Goal: Task Accomplishment & Management: Manage account settings

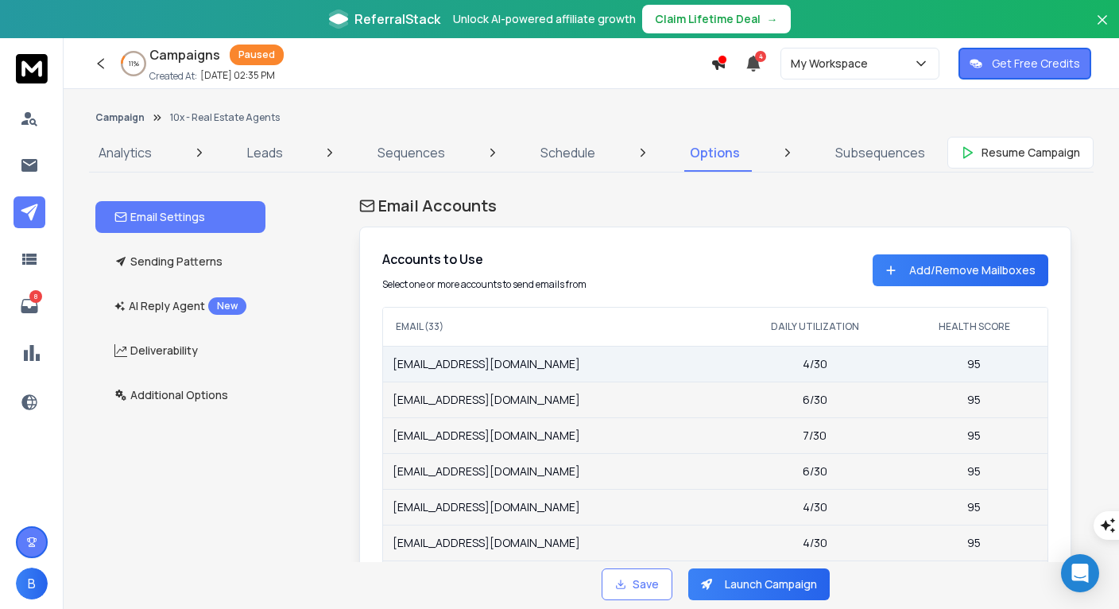
click at [503, 374] on td "[EMAIL_ADDRESS][DOMAIN_NAME]" at bounding box center [556, 364] width 346 height 36
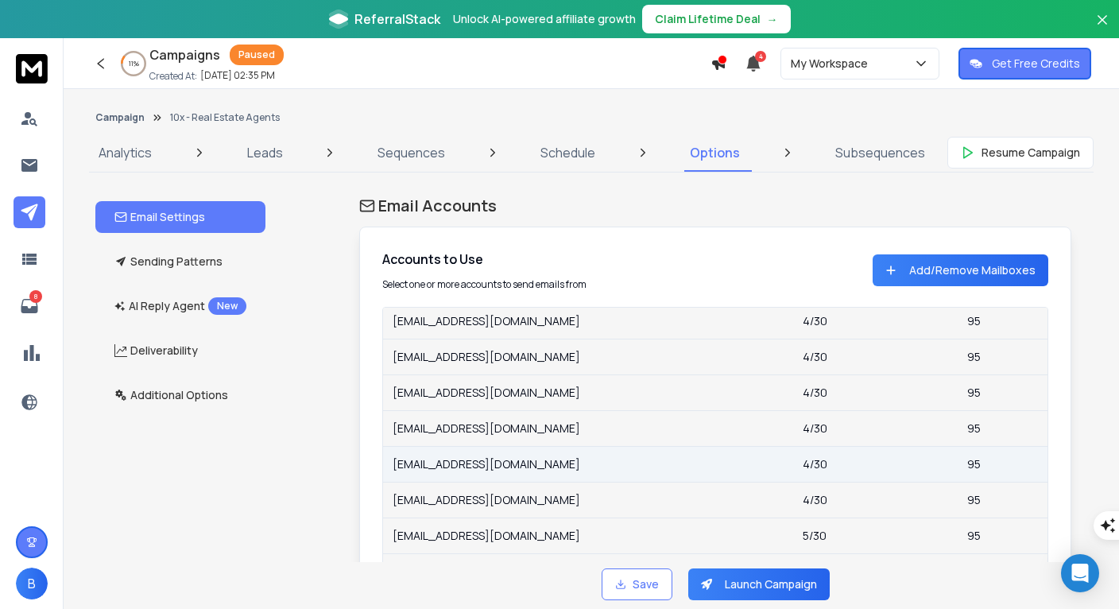
scroll to position [1, 0]
click at [510, 315] on p "[EMAIL_ADDRESS][DOMAIN_NAME]" at bounding box center [487, 320] width 188 height 16
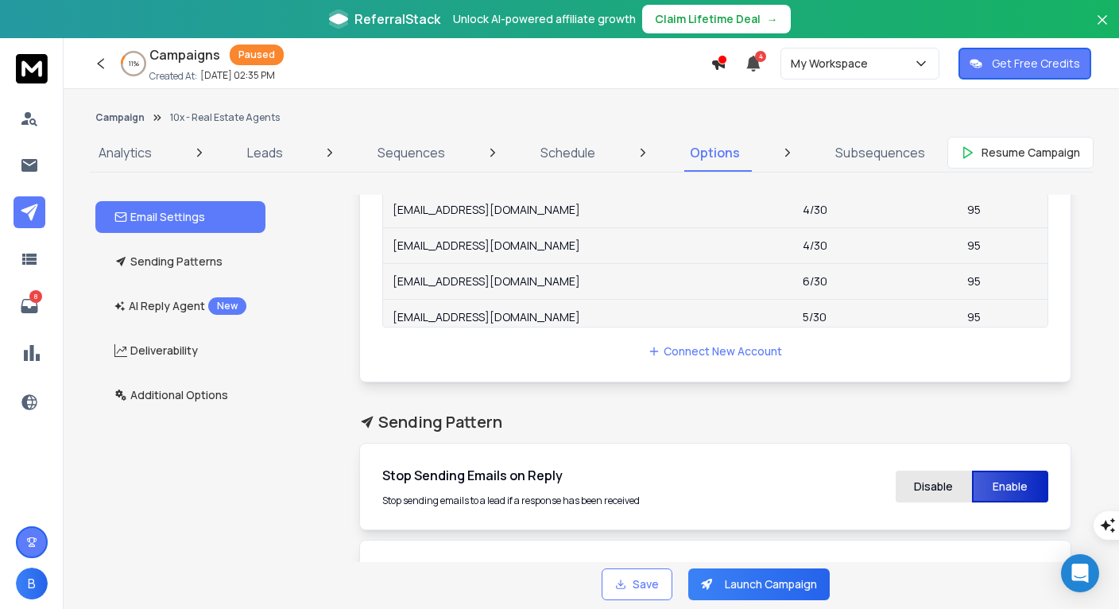
scroll to position [0, 0]
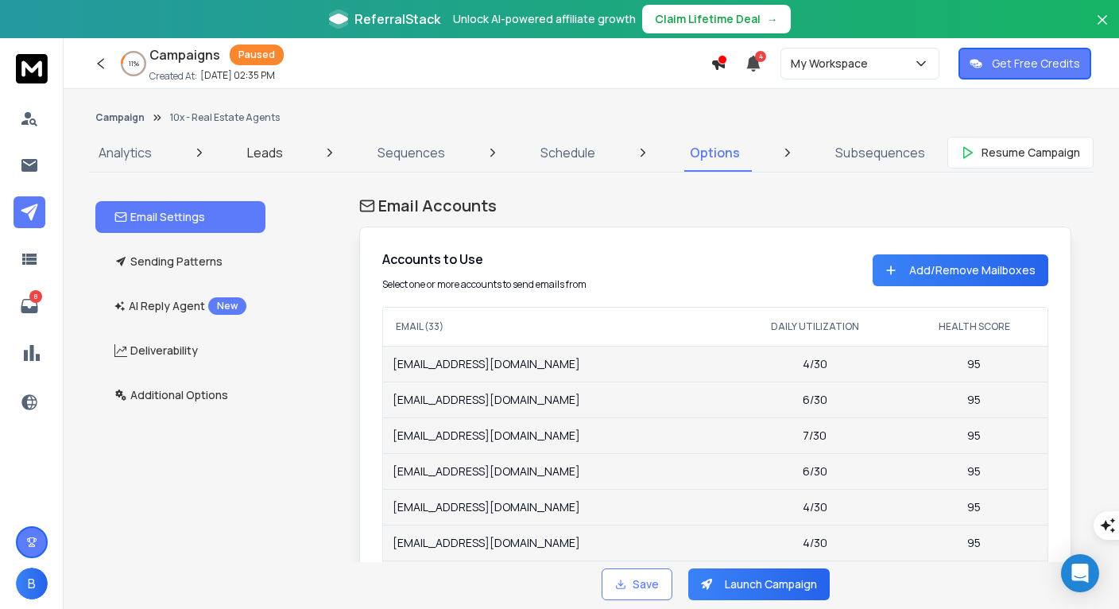
click at [251, 150] on p "Leads" at bounding box center [265, 152] width 36 height 19
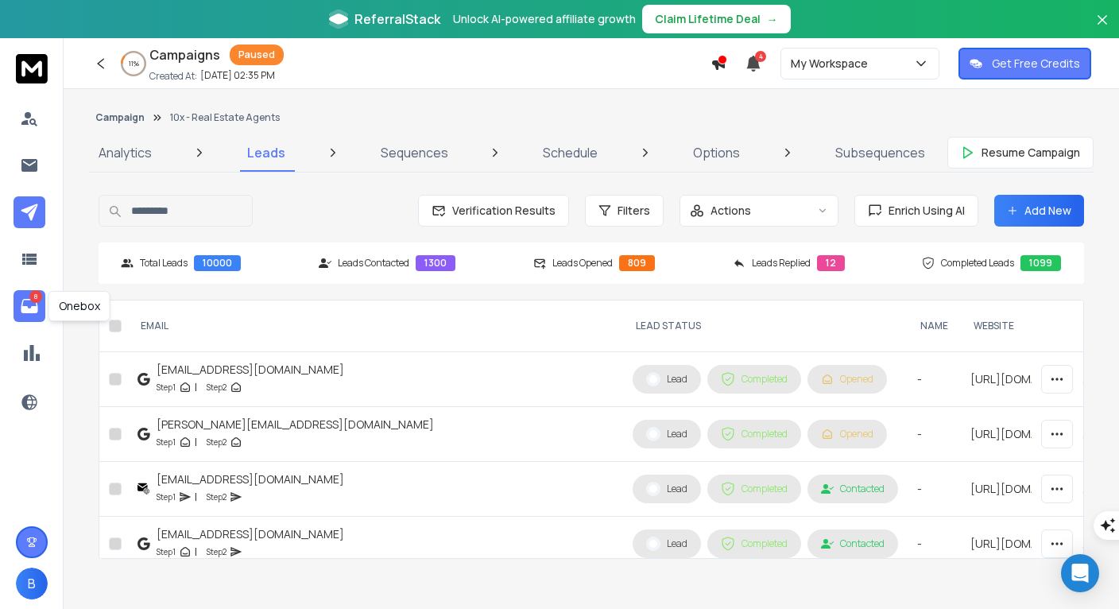
click at [27, 296] on link "8" at bounding box center [30, 306] width 32 height 32
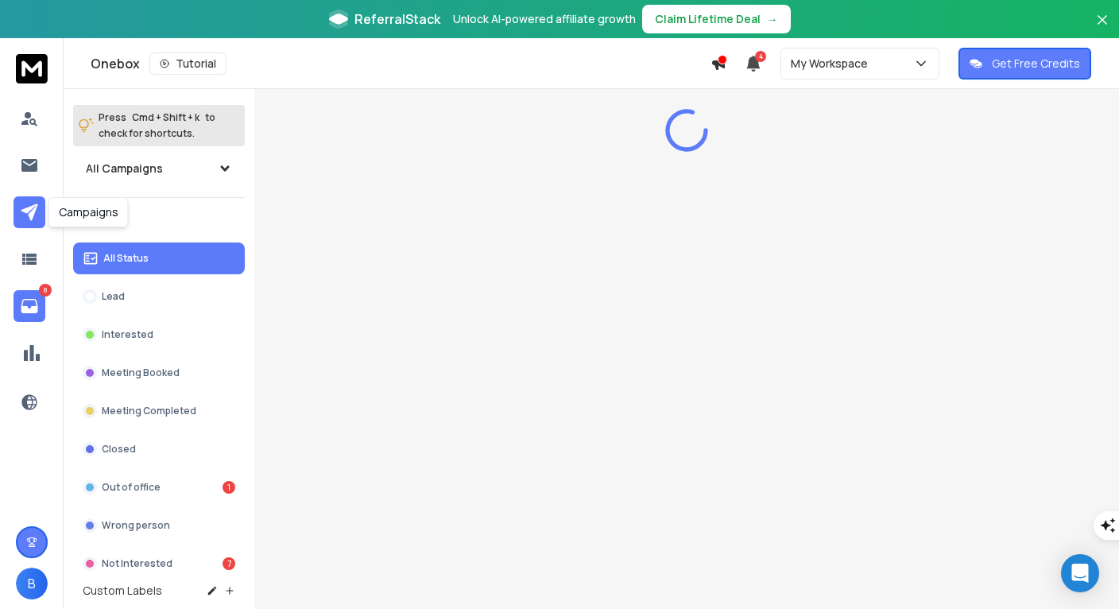
click at [23, 201] on link at bounding box center [30, 212] width 32 height 32
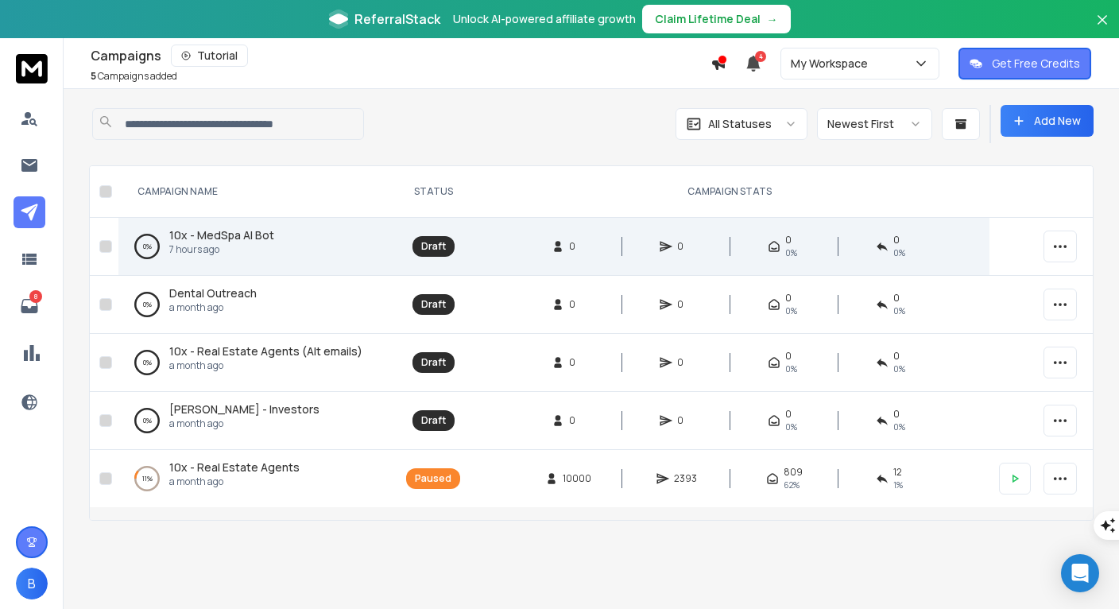
click at [203, 250] on p "7 hours ago" at bounding box center [221, 249] width 105 height 13
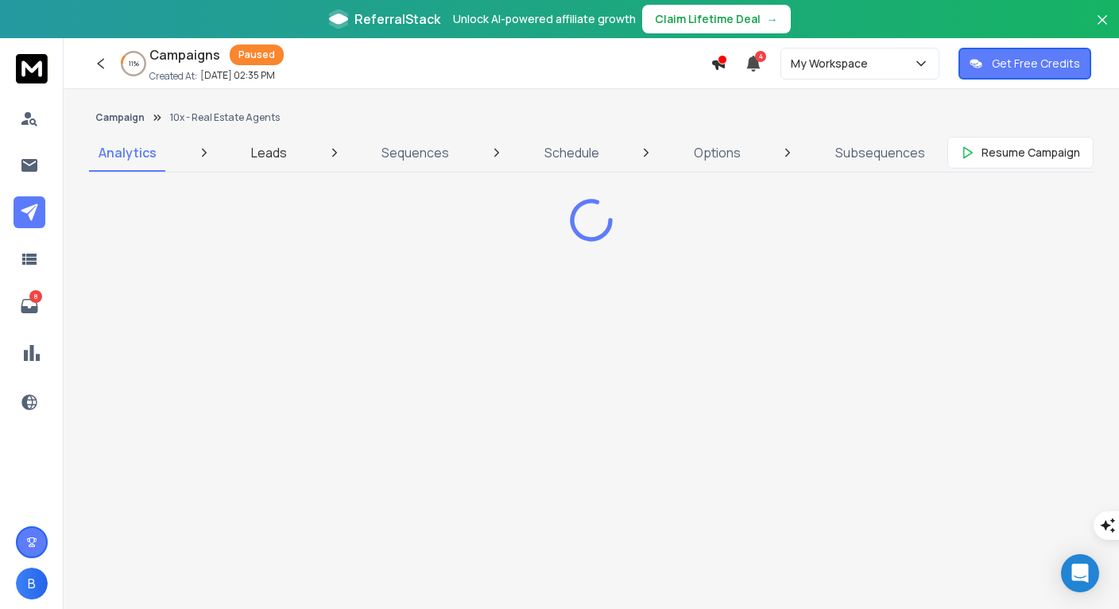
click at [272, 161] on p "Leads" at bounding box center [269, 152] width 36 height 19
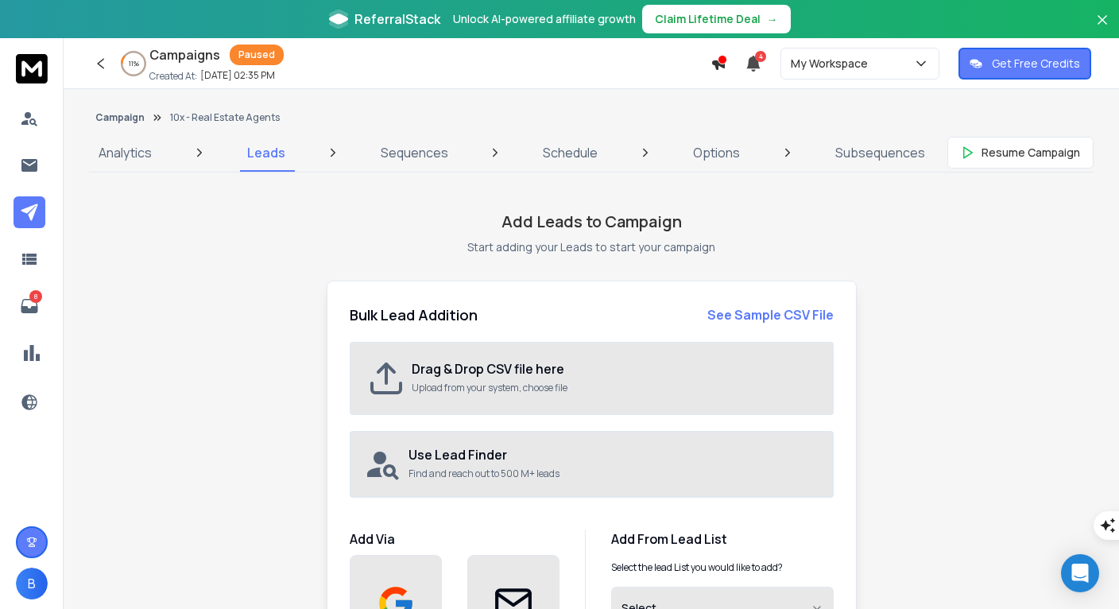
click at [523, 382] on p "Upload from your system, choose file" at bounding box center [614, 387] width 404 height 13
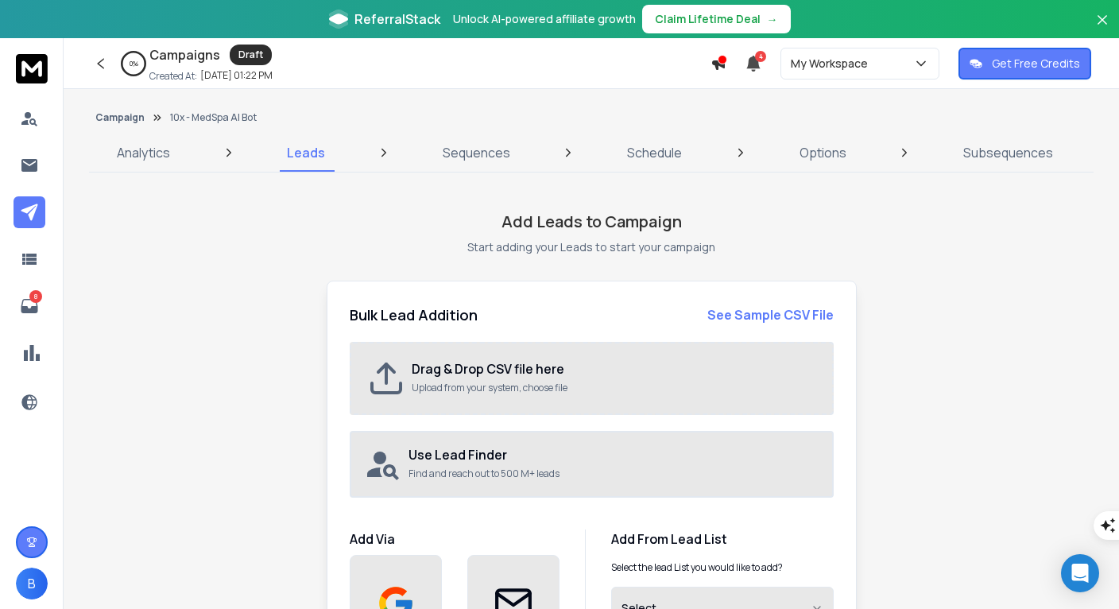
type input "**********"
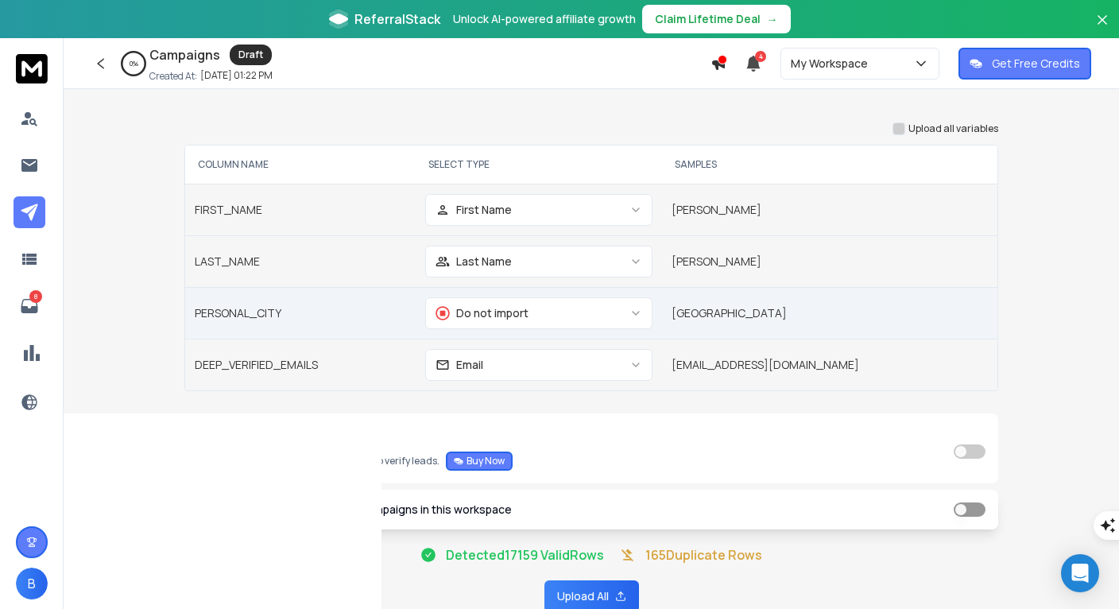
scroll to position [223, 0]
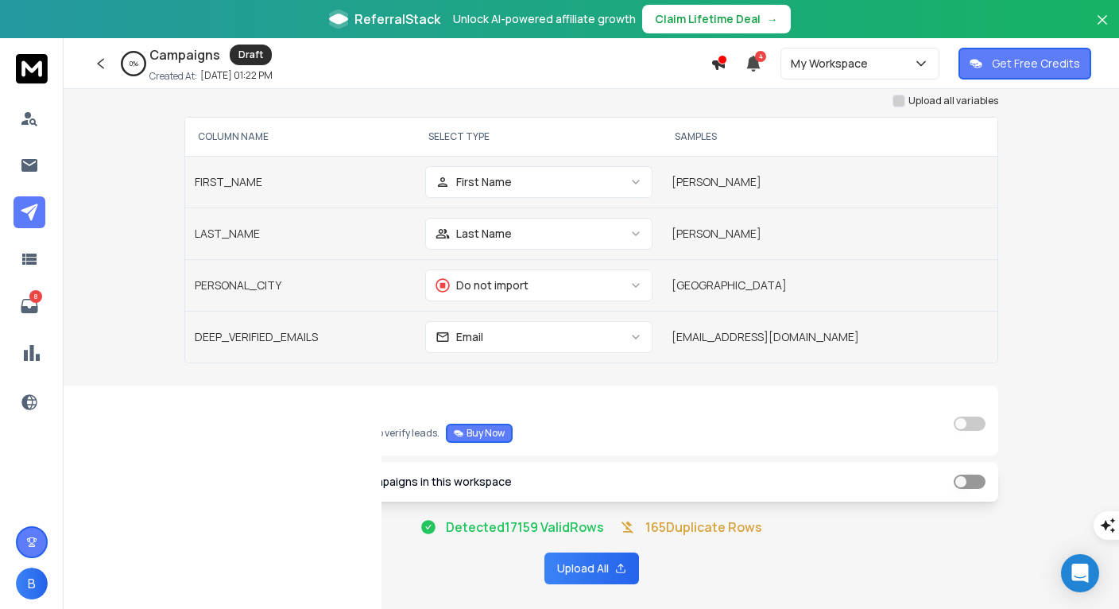
click at [595, 560] on button "Upload All" at bounding box center [591, 568] width 95 height 32
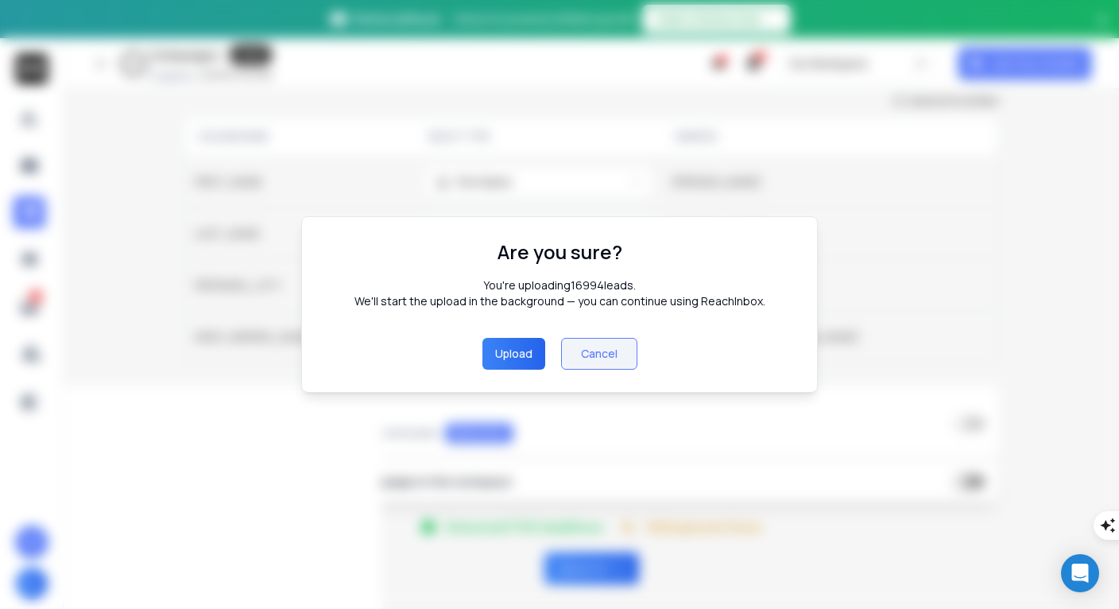
click at [509, 349] on button "Upload" at bounding box center [513, 354] width 63 height 32
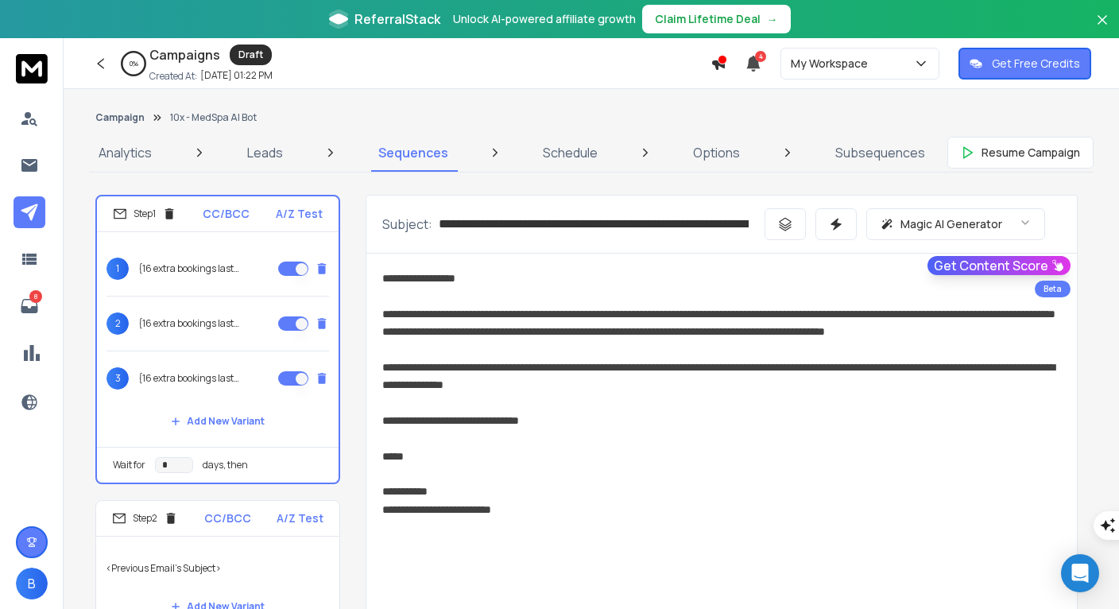
scroll to position [82, 0]
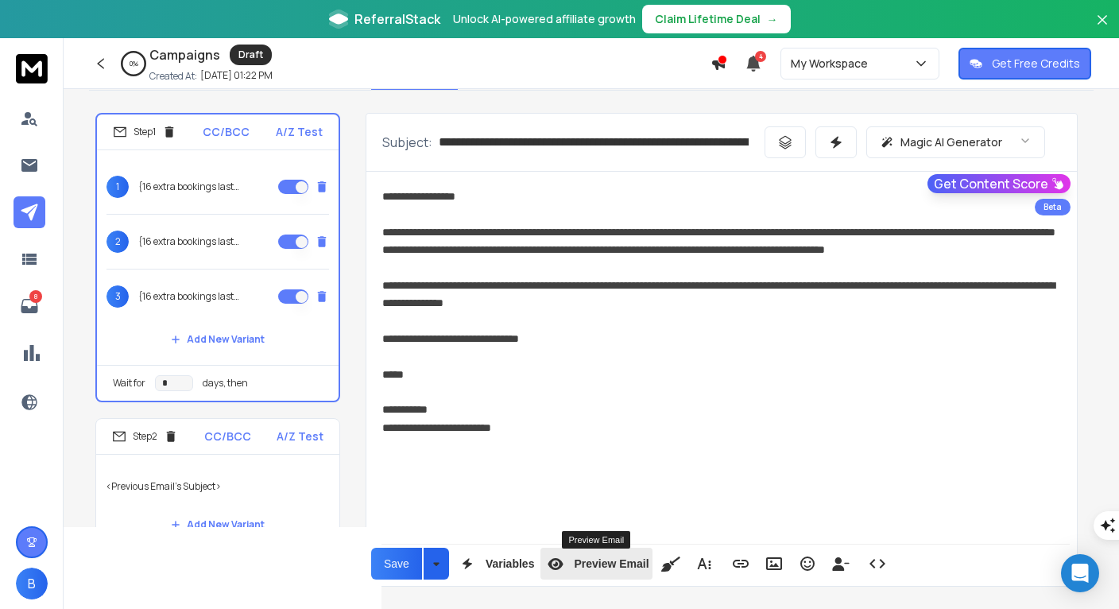
click at [596, 574] on div "Preview Email" at bounding box center [595, 564] width 111 height 26
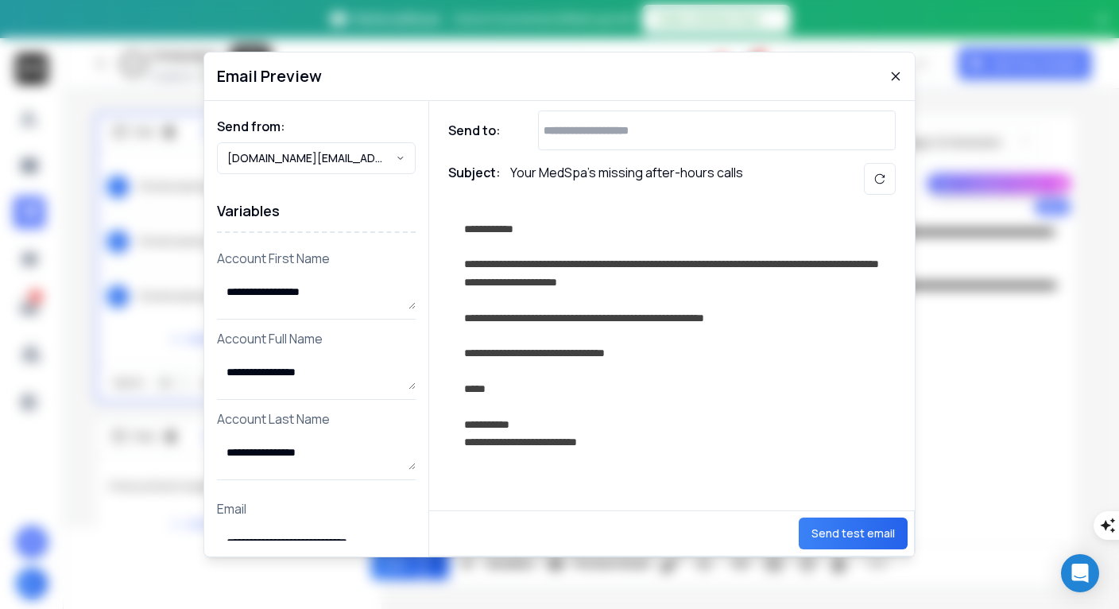
click at [993, 285] on div "**********" at bounding box center [559, 305] width 1119 height 538
click at [896, 72] on icon at bounding box center [895, 76] width 13 height 13
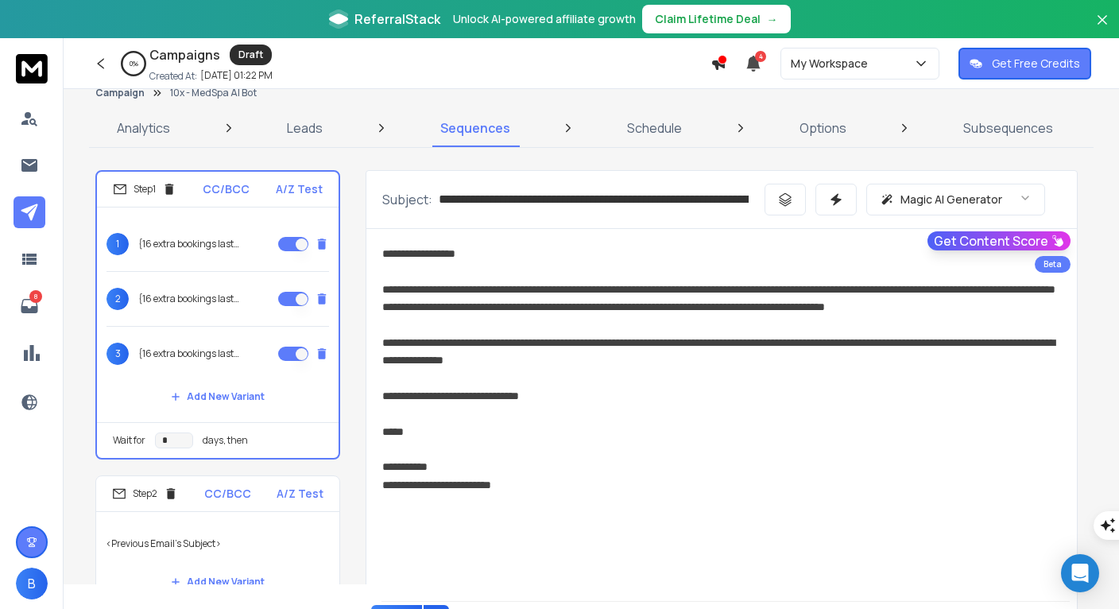
scroll to position [31, 0]
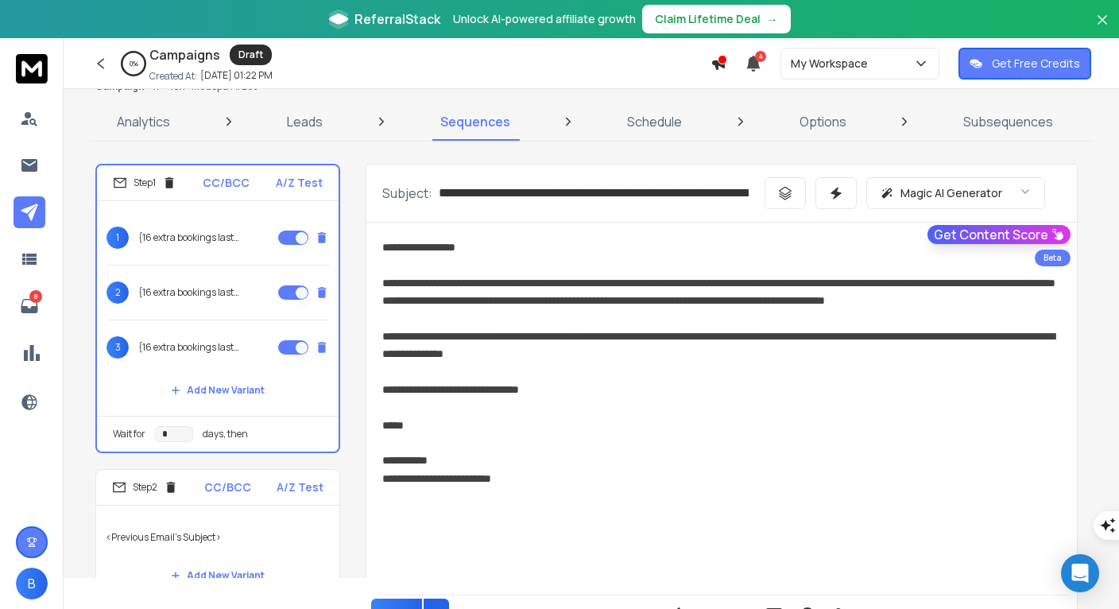
click at [458, 463] on div "**********" at bounding box center [721, 459] width 679 height 17
drag, startPoint x: 454, startPoint y: 482, endPoint x: 362, endPoint y: 484, distance: 92.2
click at [362, 484] on div "**********" at bounding box center [591, 401] width 992 height 474
copy div "**********"
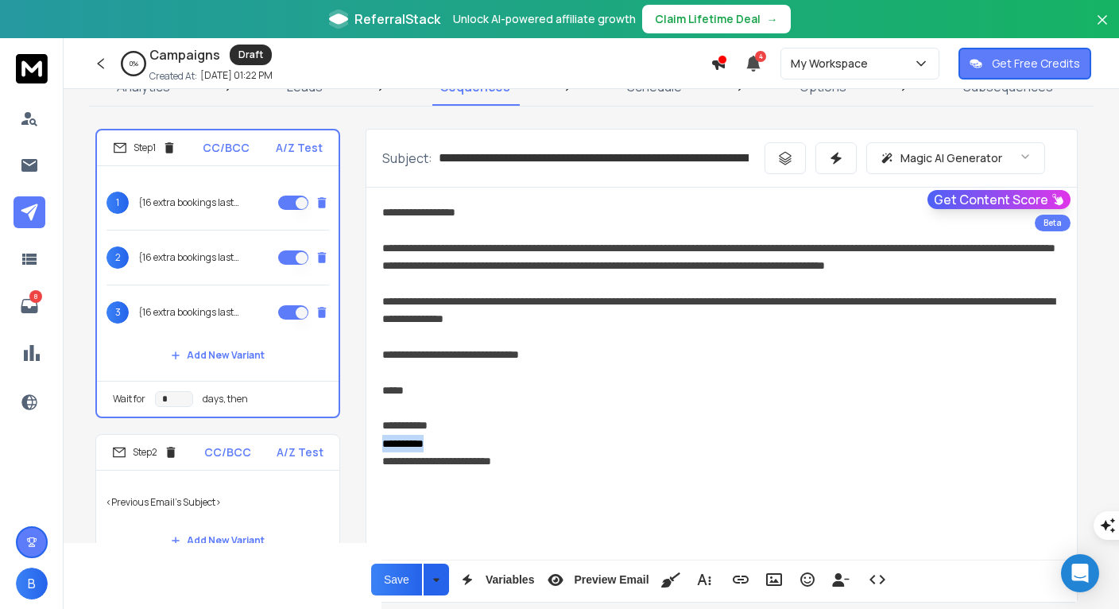
scroll to position [79, 0]
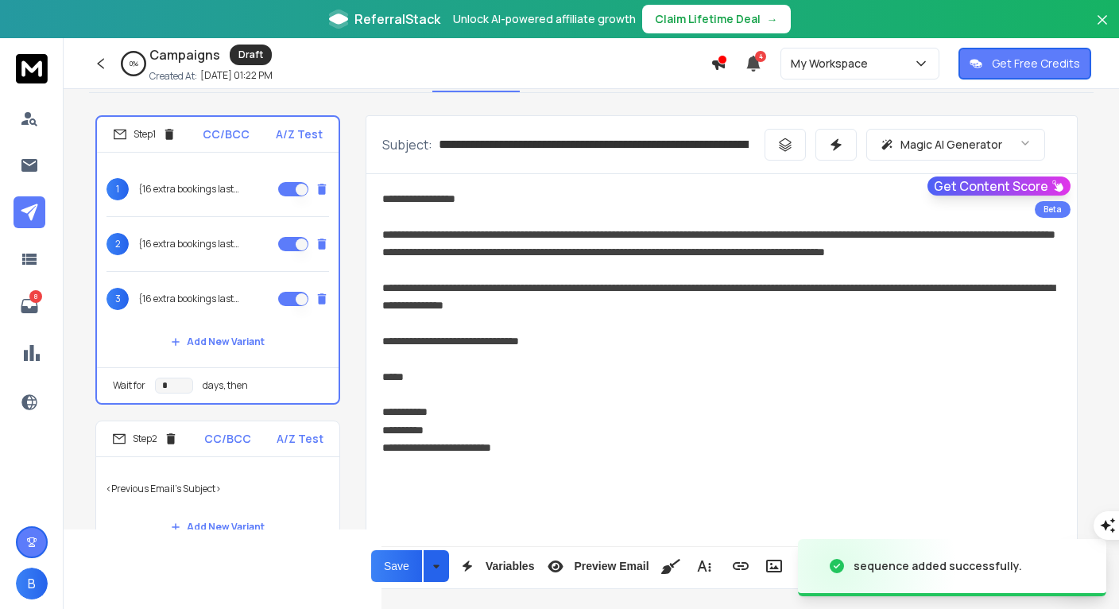
click at [243, 261] on div "2 {16 extra bookings last month | Your MedSpa’s missing after-hours calls | We …" at bounding box center [217, 244] width 223 height 55
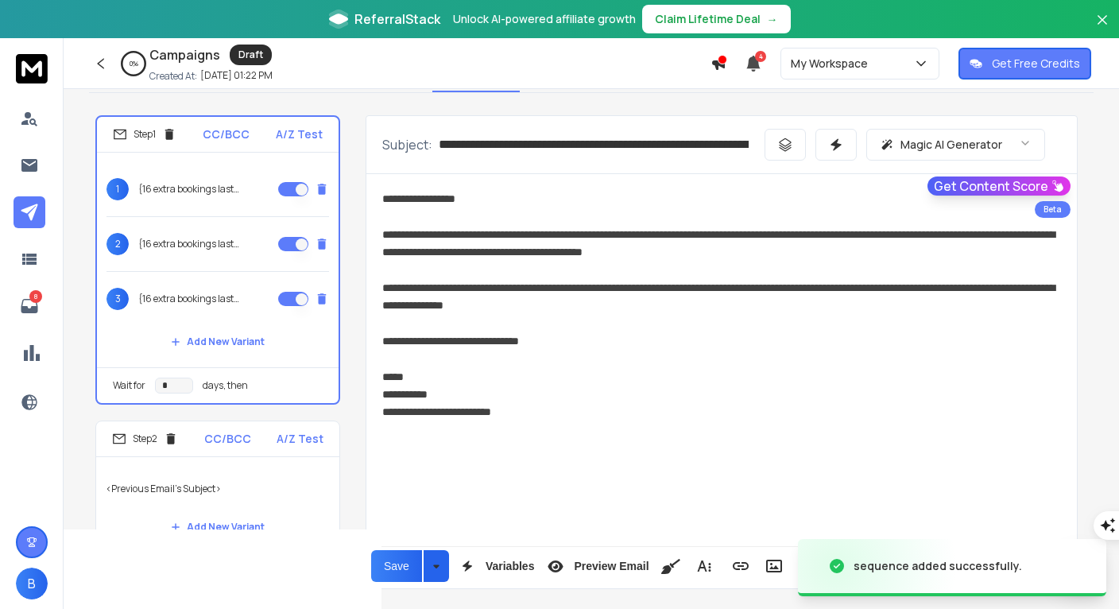
click at [450, 392] on div "**********" at bounding box center [721, 393] width 679 height 17
click at [164, 298] on p "{16 extra bookings last month | Your MedSpa’s missing after-hours calls | We ju…" at bounding box center [189, 298] width 102 height 13
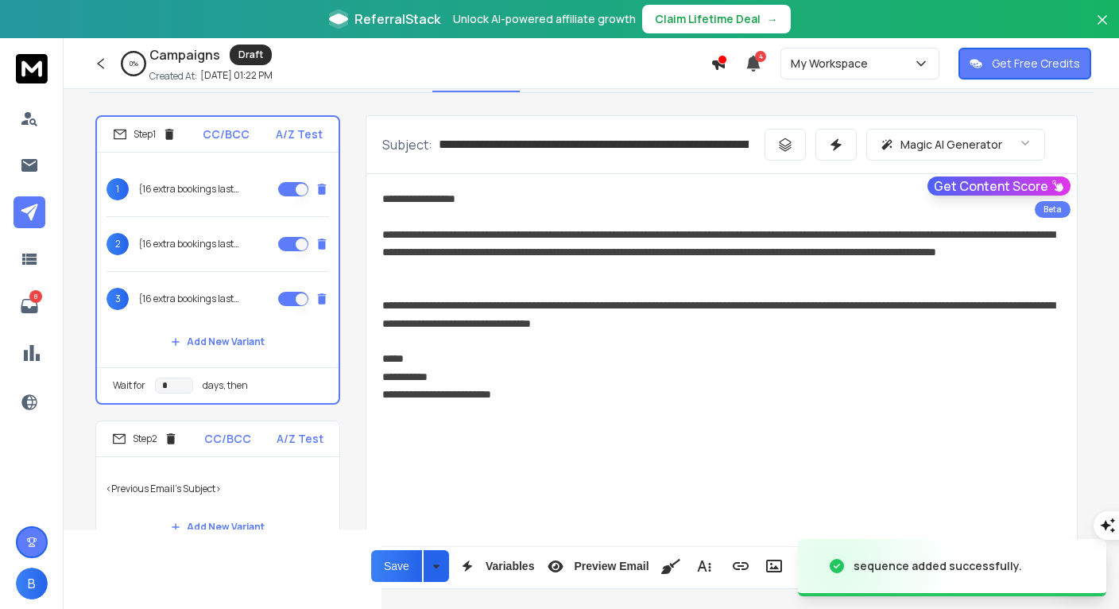
click at [462, 380] on div "**********" at bounding box center [721, 376] width 679 height 17
click at [167, 482] on p "<Previous Email's Subject>" at bounding box center [218, 488] width 224 height 45
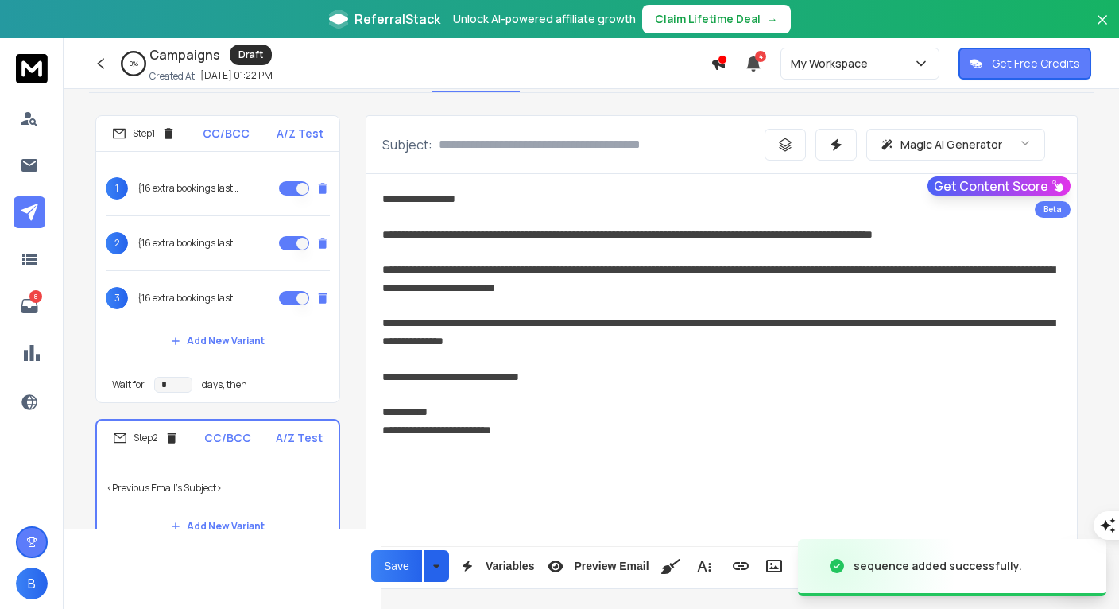
click at [463, 414] on div "**********" at bounding box center [721, 411] width 679 height 17
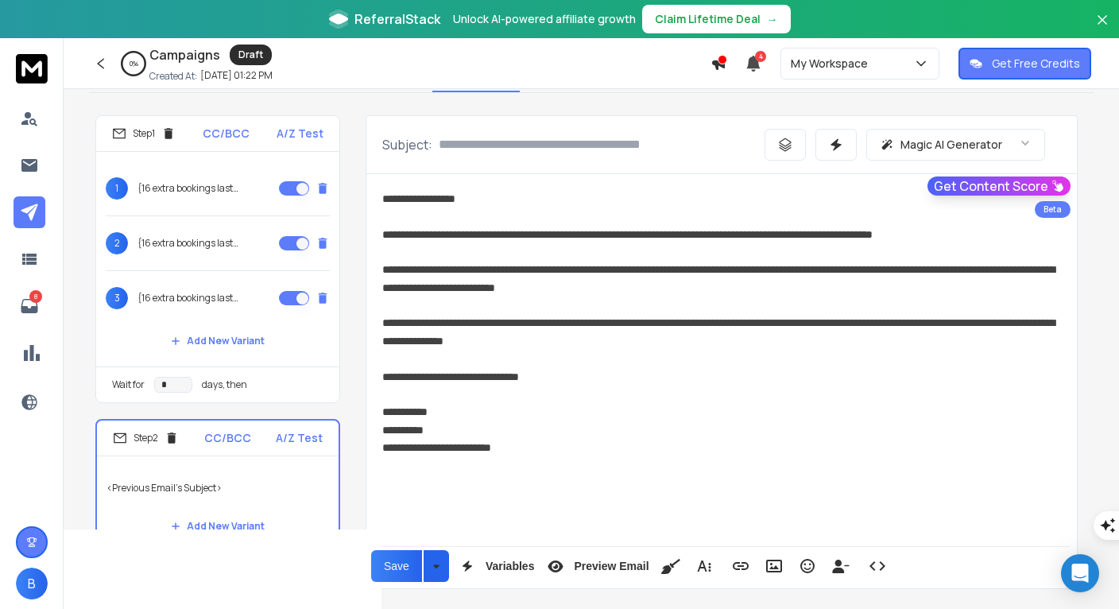
click at [718, 439] on div "**********" at bounding box center [721, 447] width 679 height 17
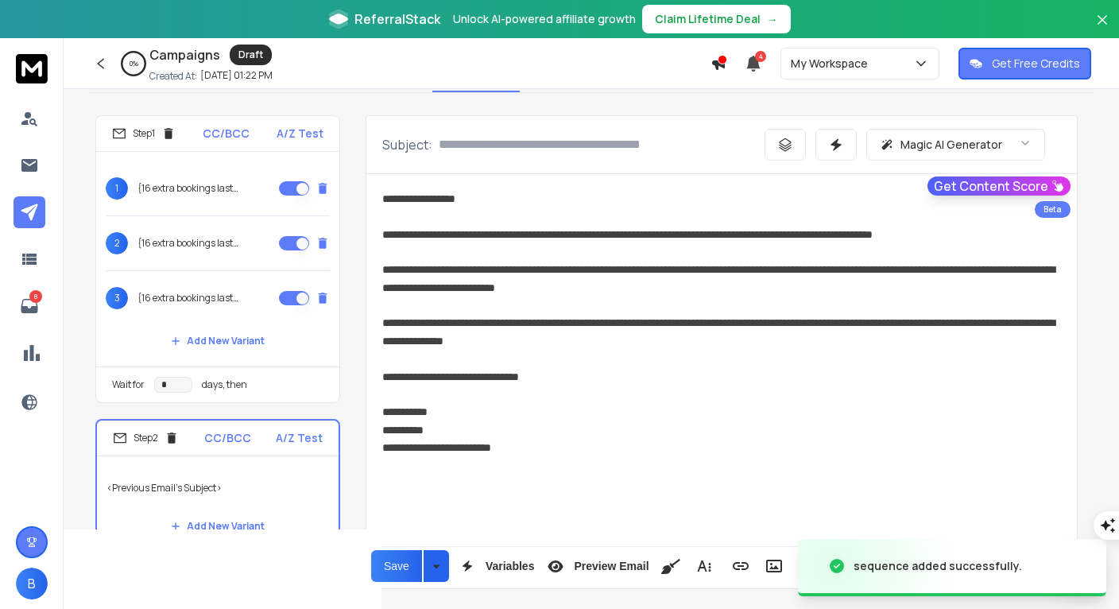
scroll to position [0, 0]
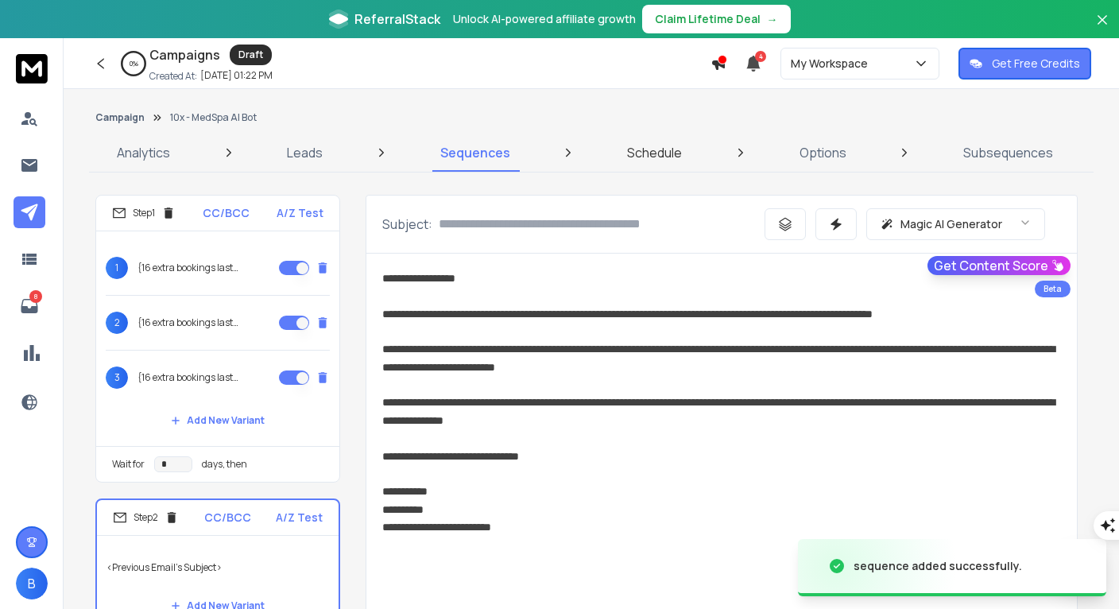
click at [662, 150] on p "Schedule" at bounding box center [654, 152] width 55 height 19
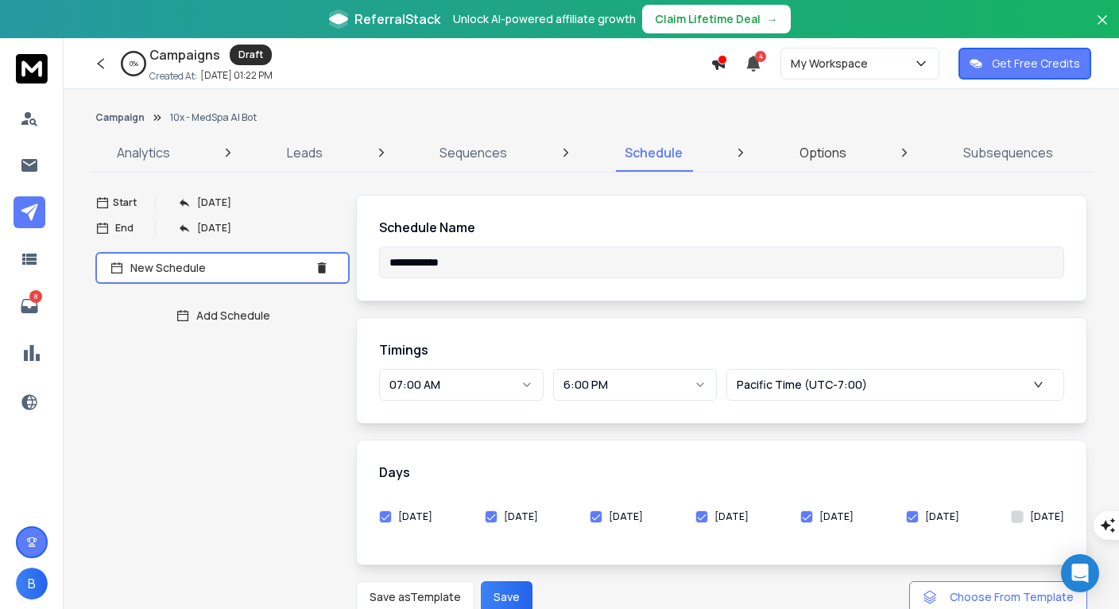
click at [815, 153] on p "Options" at bounding box center [822, 152] width 47 height 19
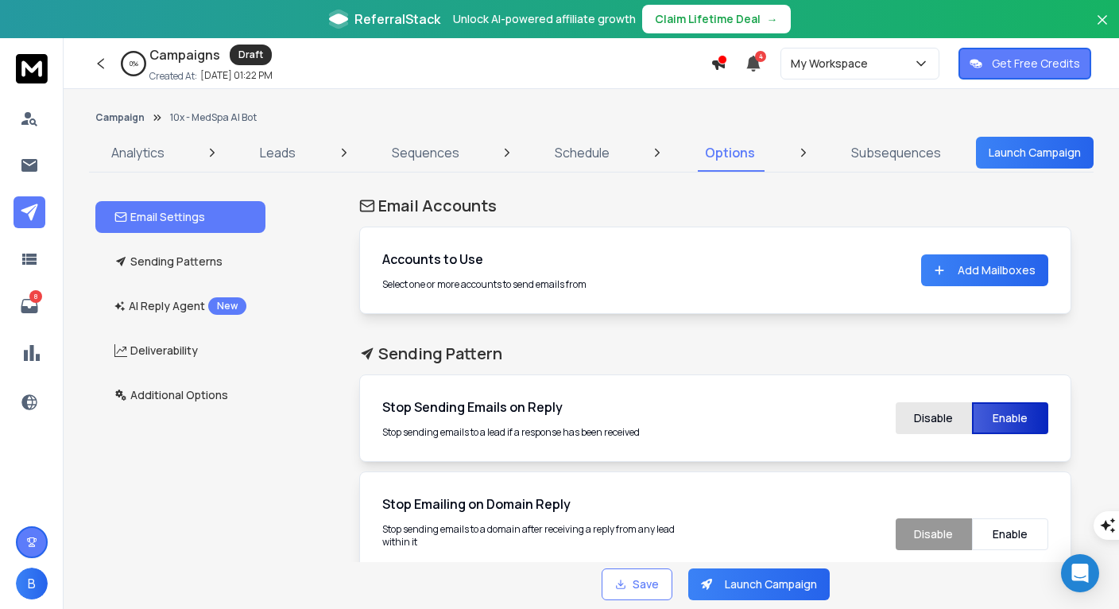
click at [954, 272] on button "Add Mailboxes" at bounding box center [984, 270] width 127 height 32
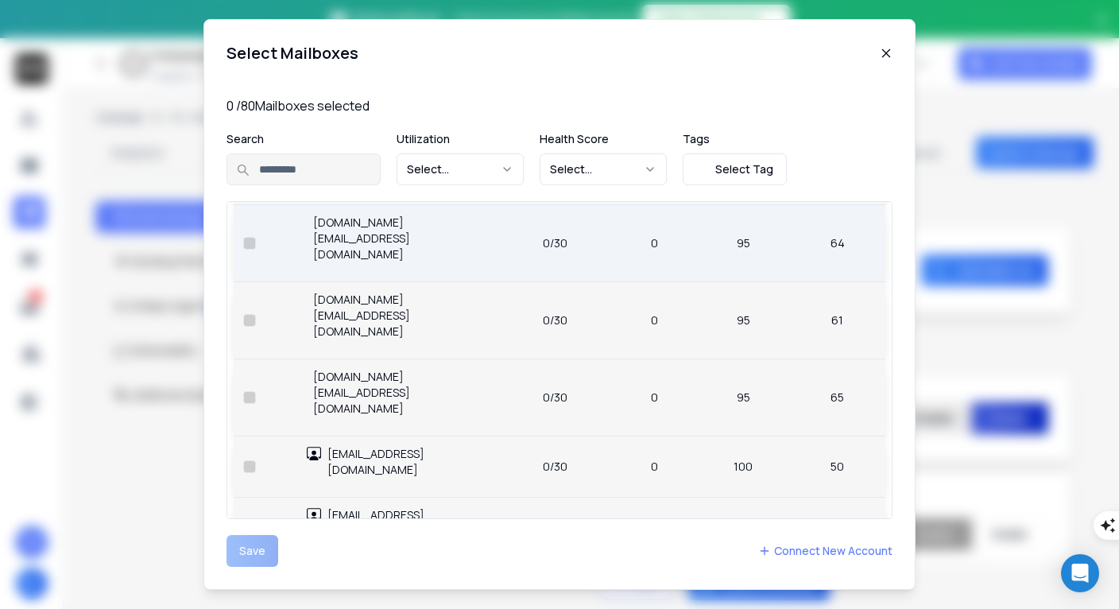
scroll to position [121, 0]
click at [246, 520] on button "button" at bounding box center [249, 526] width 13 height 13
click at [249, 581] on button "button" at bounding box center [249, 587] width 13 height 13
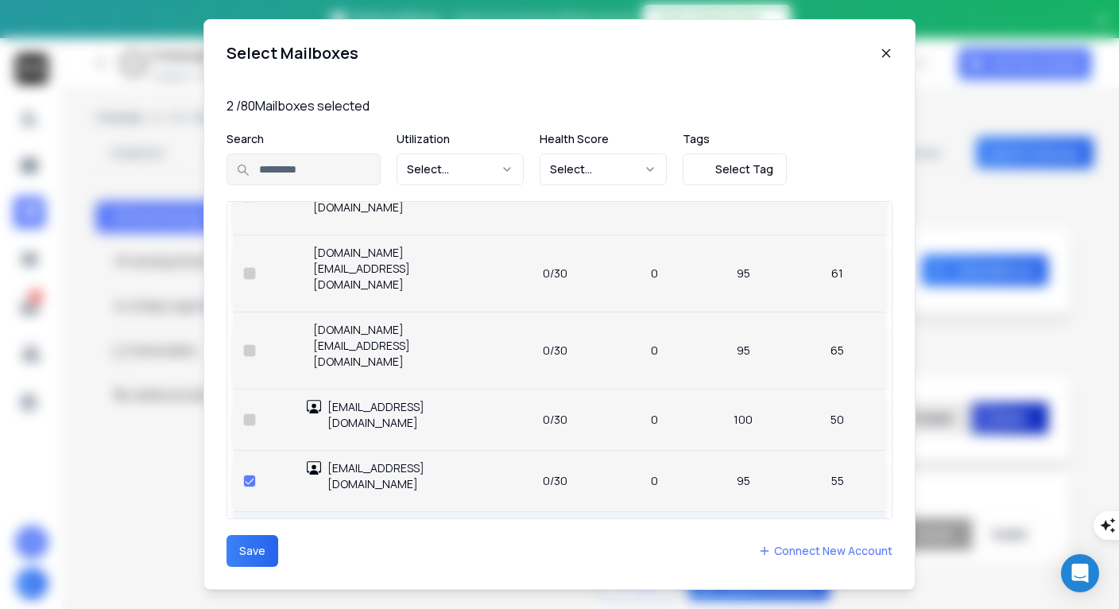
scroll to position [165, 0]
click at [246, 598] on button "button" at bounding box center [249, 604] width 13 height 13
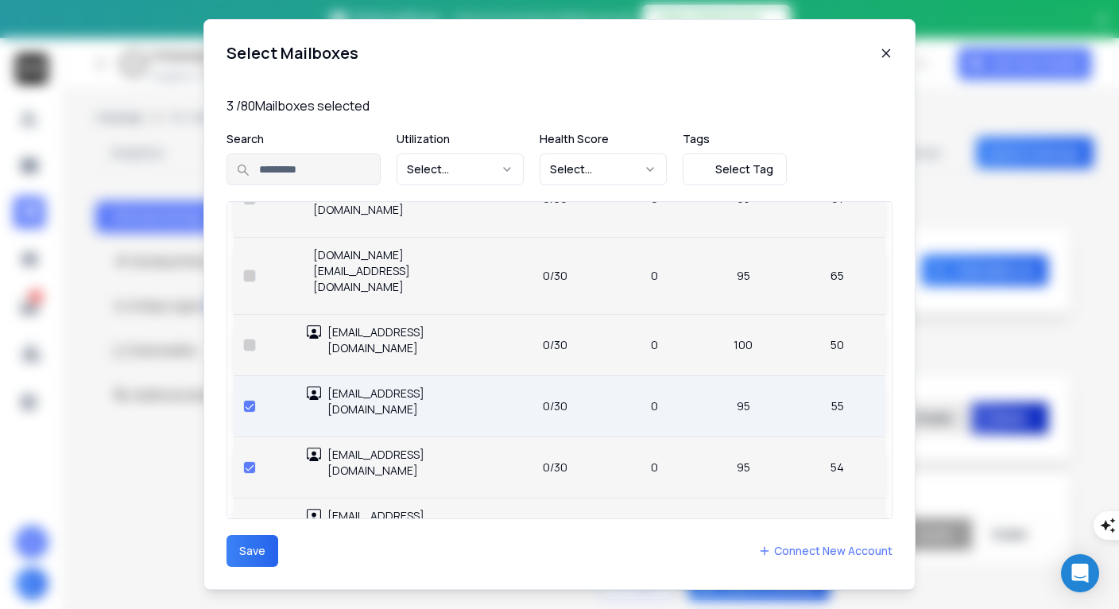
scroll to position [279, 0]
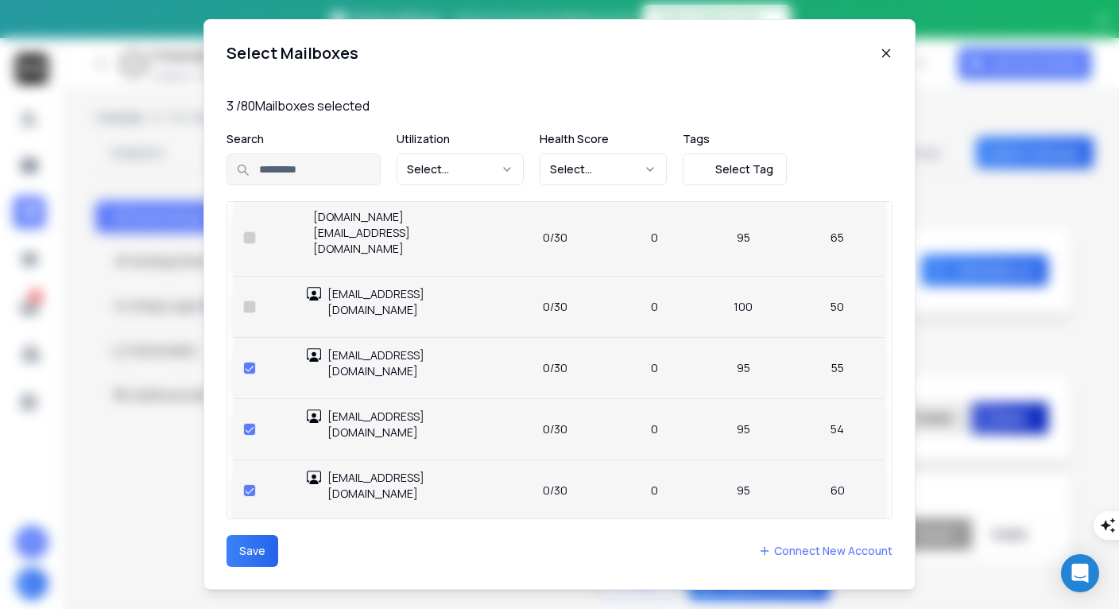
click at [333, 174] on input at bounding box center [303, 169] width 154 height 32
type input "*******"
click at [253, 545] on button "button" at bounding box center [249, 551] width 13 height 13
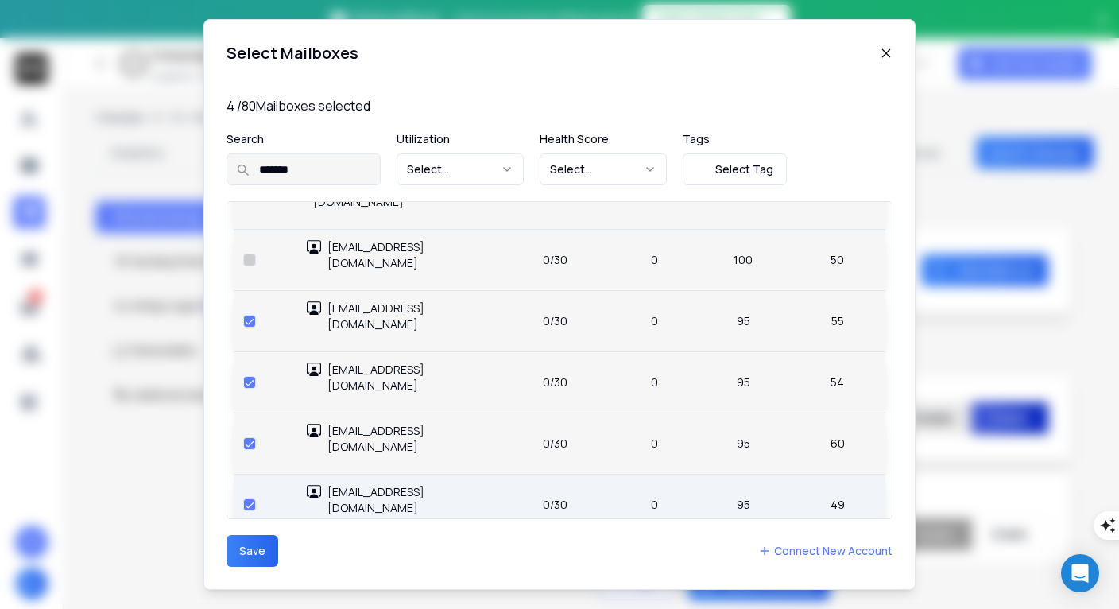
scroll to position [328, 0]
click at [252, 557] on button "button" at bounding box center [249, 563] width 13 height 13
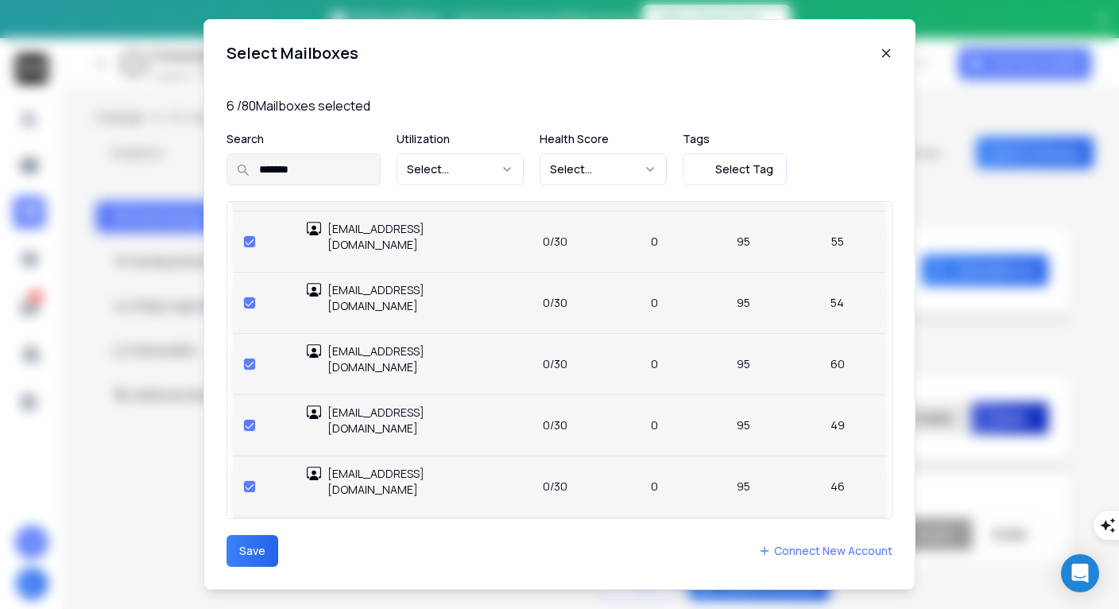
click at [251, 602] on button "button" at bounding box center [249, 608] width 13 height 13
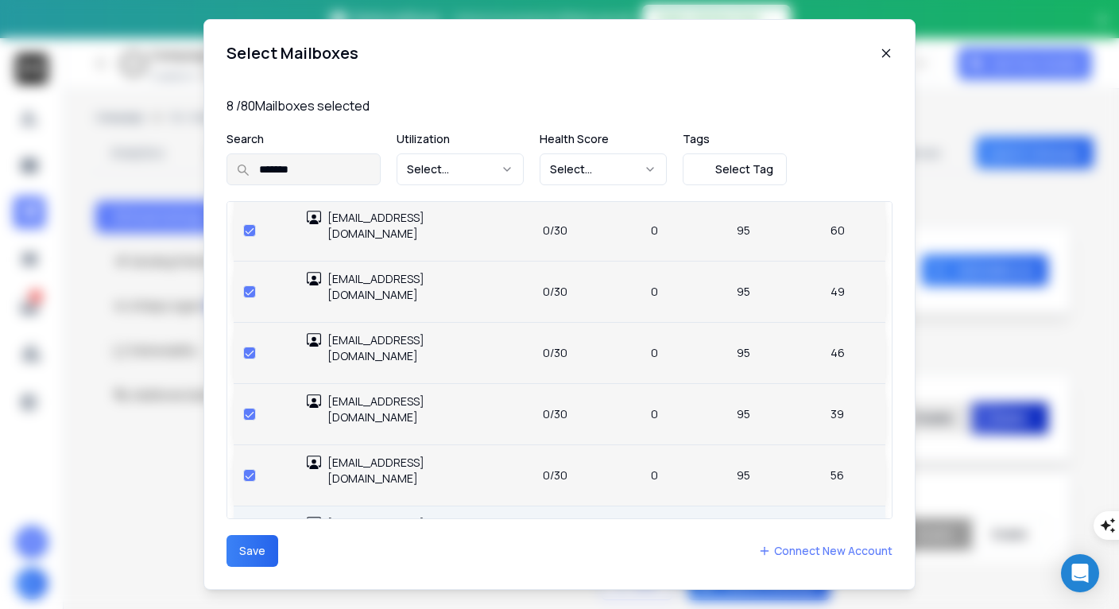
scroll to position [539, 0]
click at [246, 591] on button "button" at bounding box center [249, 597] width 13 height 13
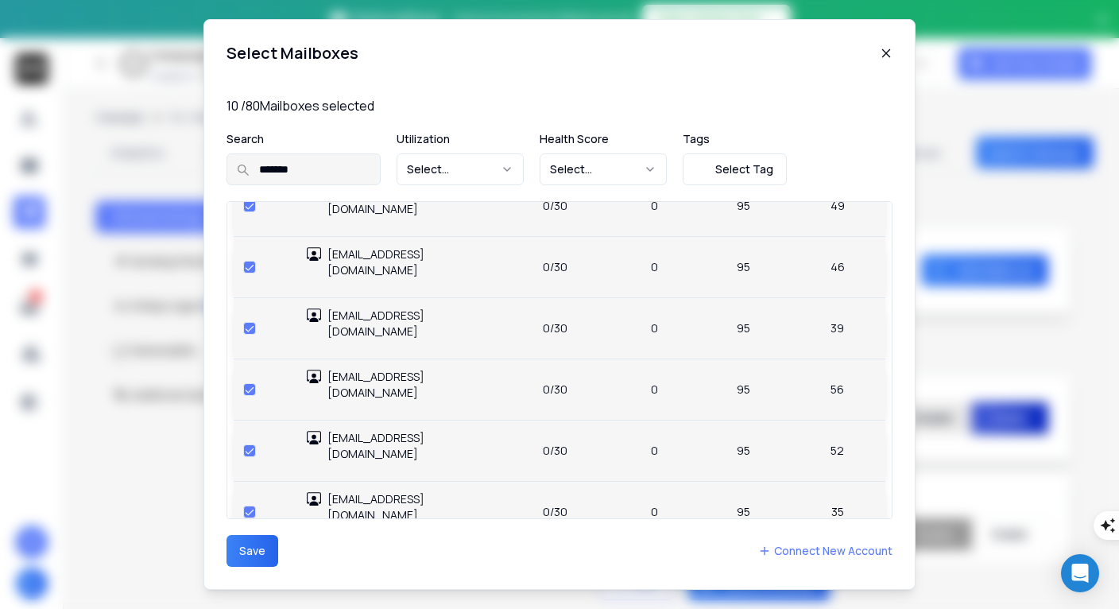
scroll to position [626, 0]
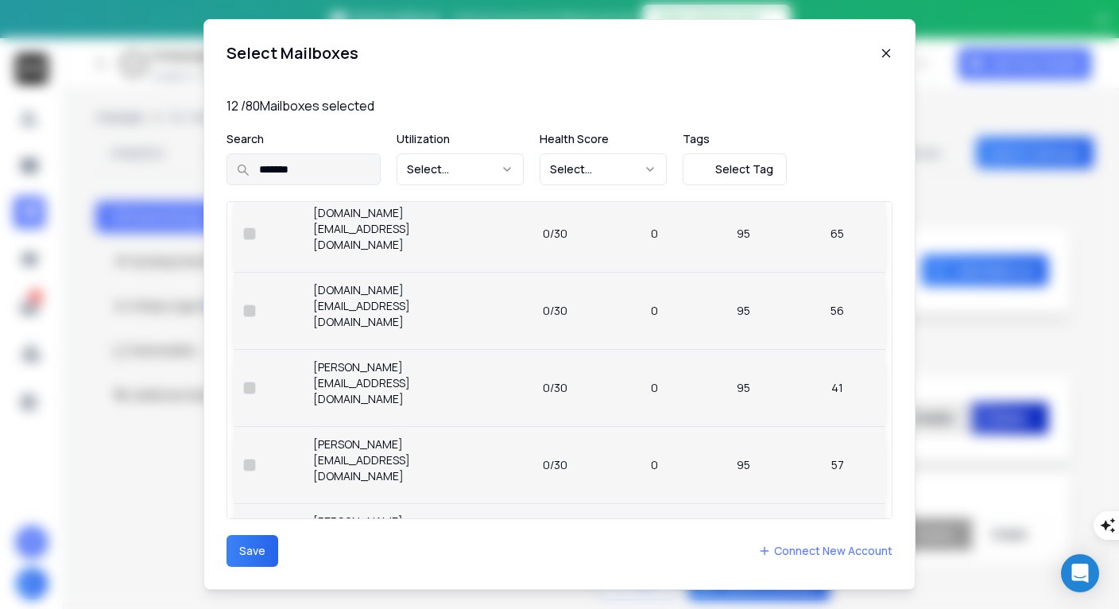
scroll to position [1710, 0]
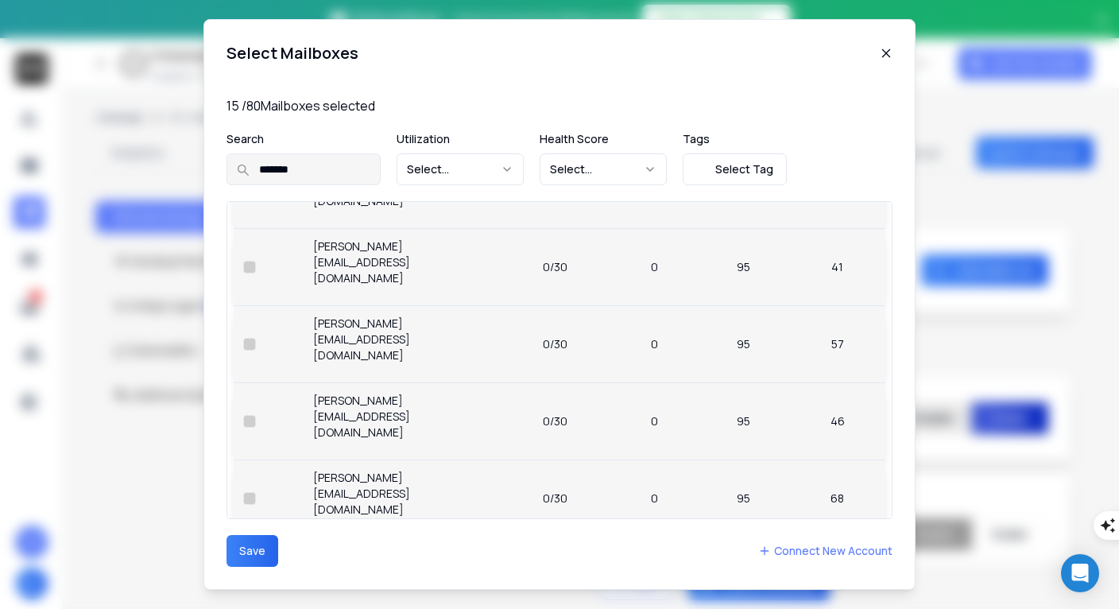
scroll to position [1804, 0]
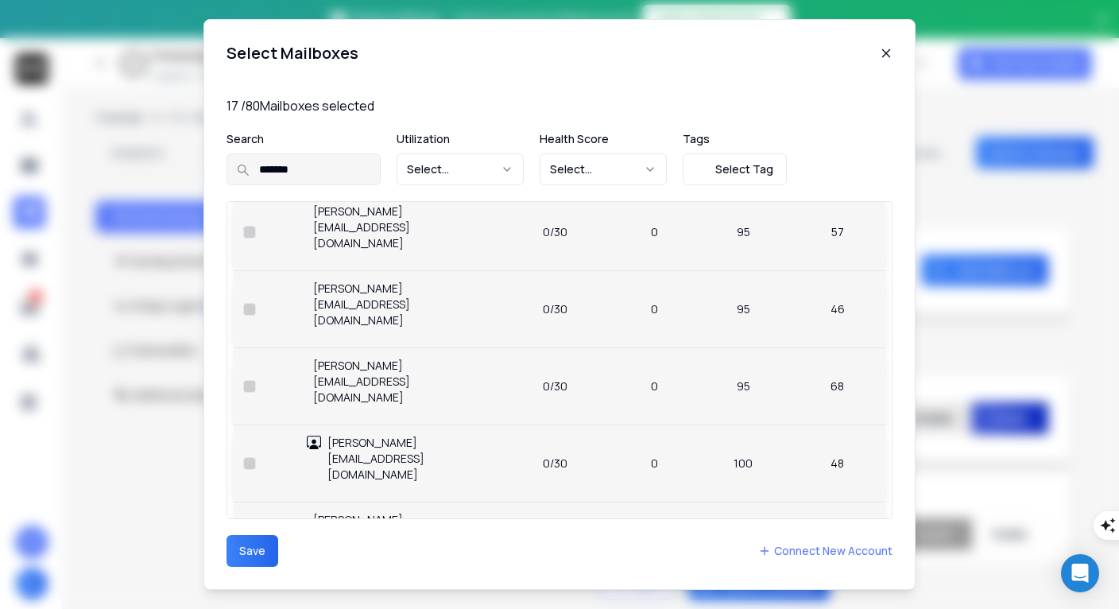
scroll to position [1914, 0]
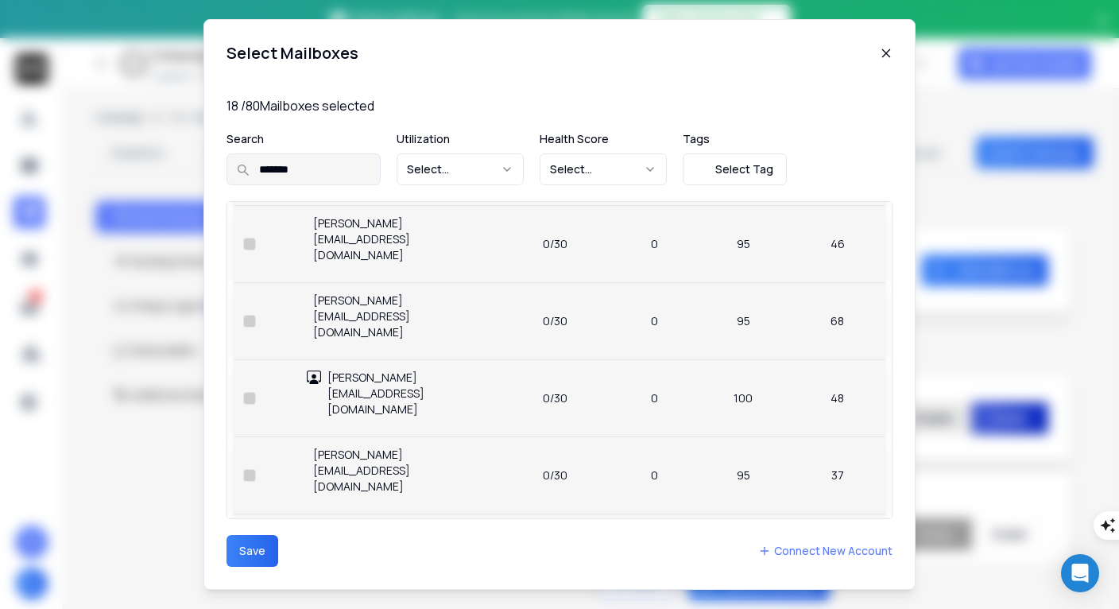
scroll to position [1976, 0]
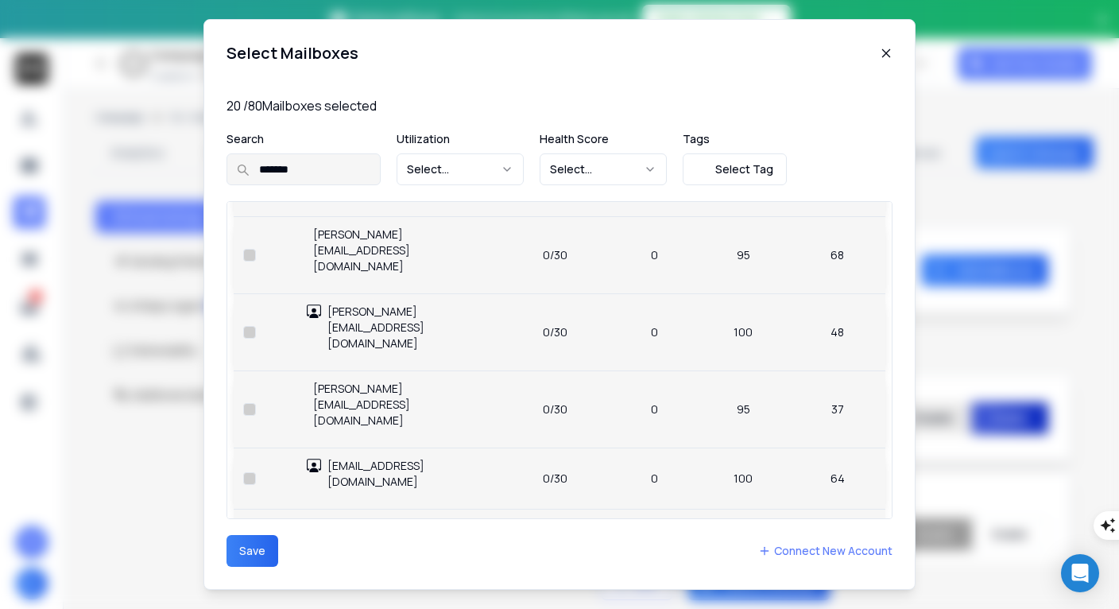
scroll to position [2069, 0]
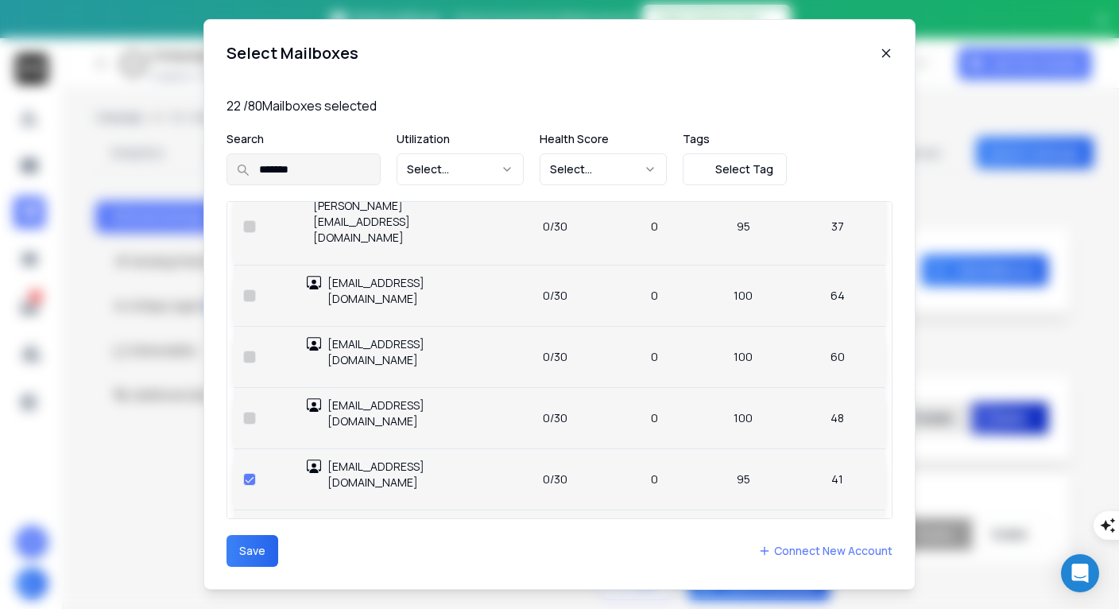
scroll to position [2231, 0]
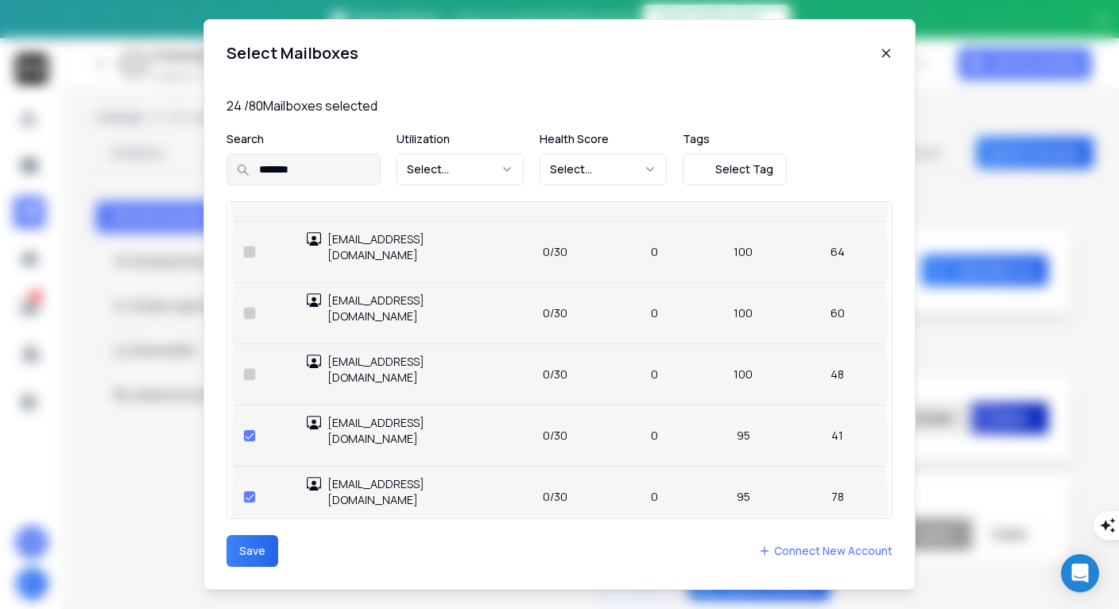
scroll to position [2280, 0]
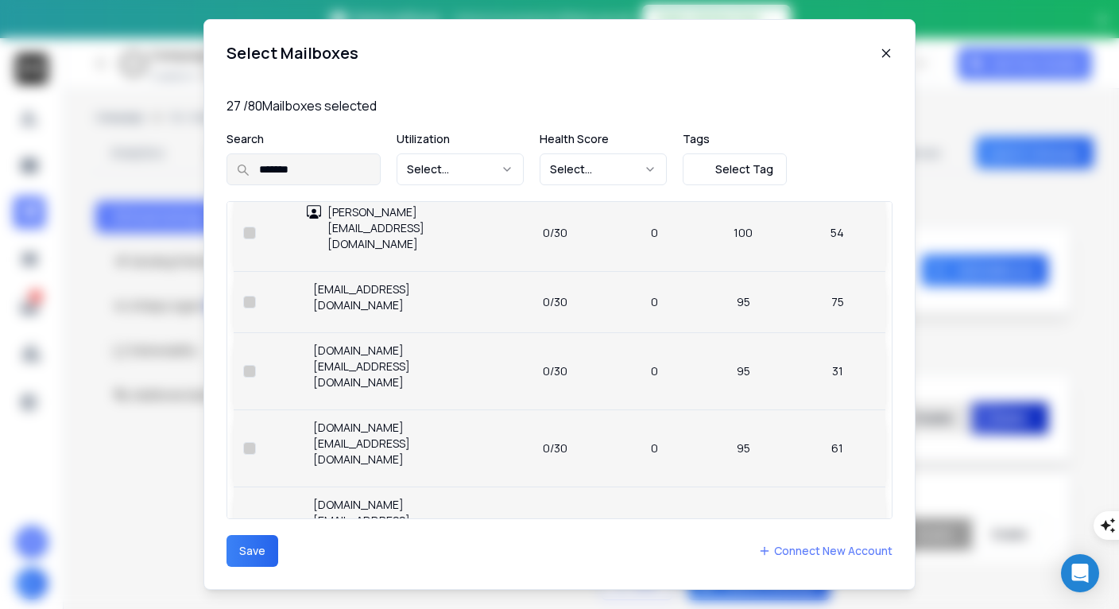
scroll to position [1448, 0]
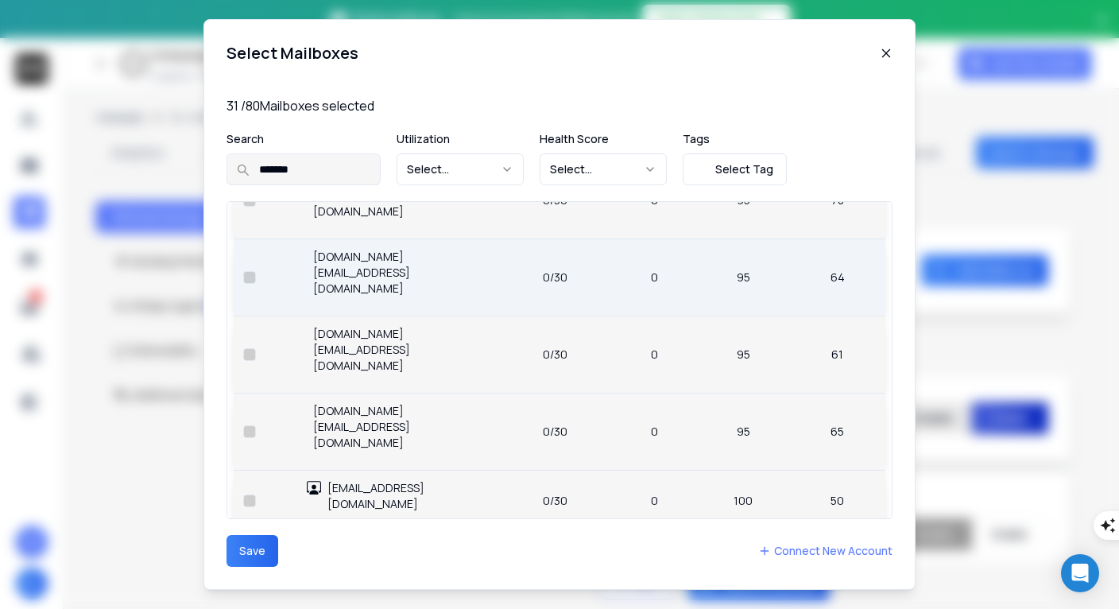
scroll to position [87, 0]
click at [247, 493] on button "button" at bounding box center [249, 499] width 13 height 13
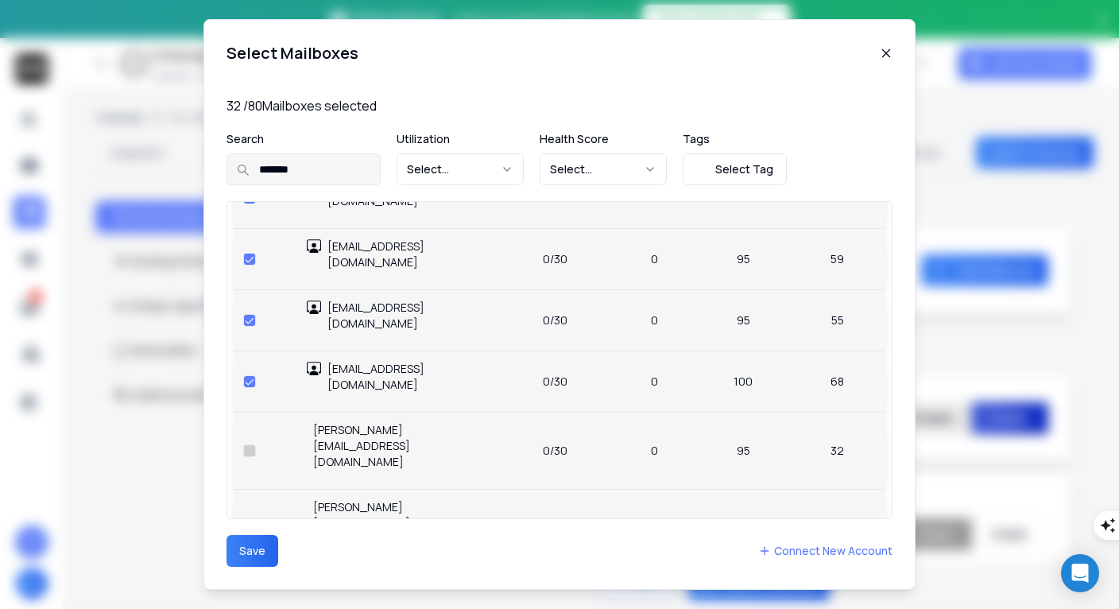
scroll to position [941, 0]
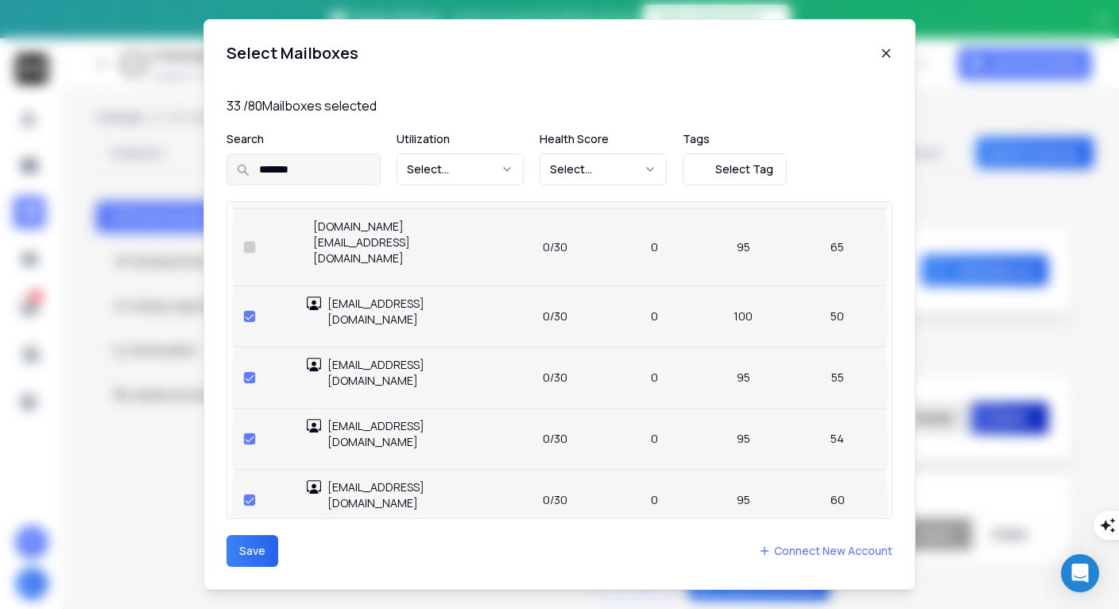
scroll to position [0, 0]
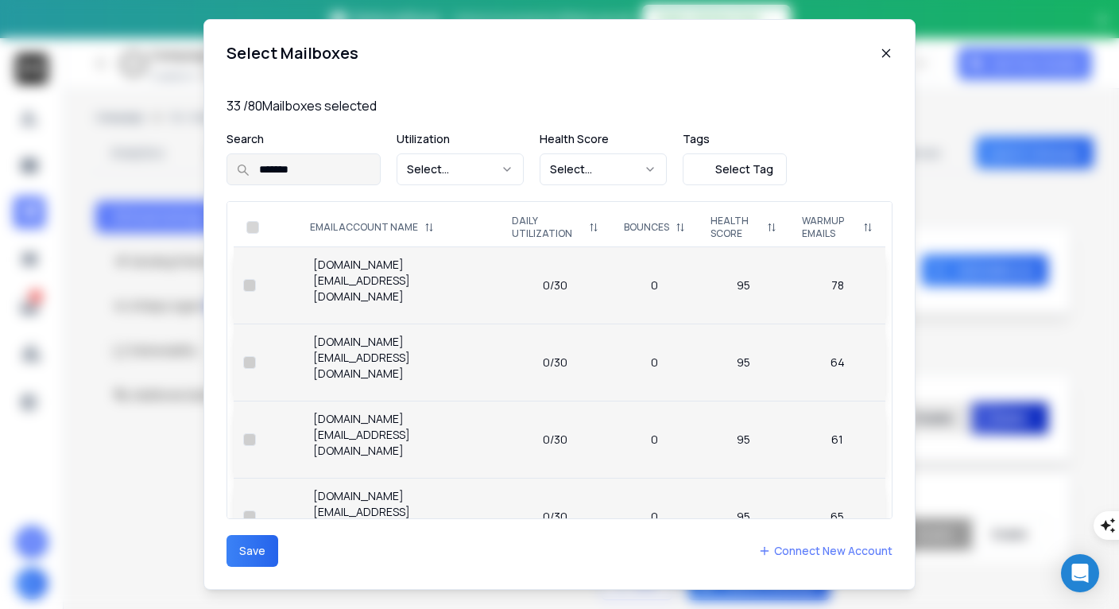
click at [249, 549] on button "Save" at bounding box center [252, 551] width 52 height 32
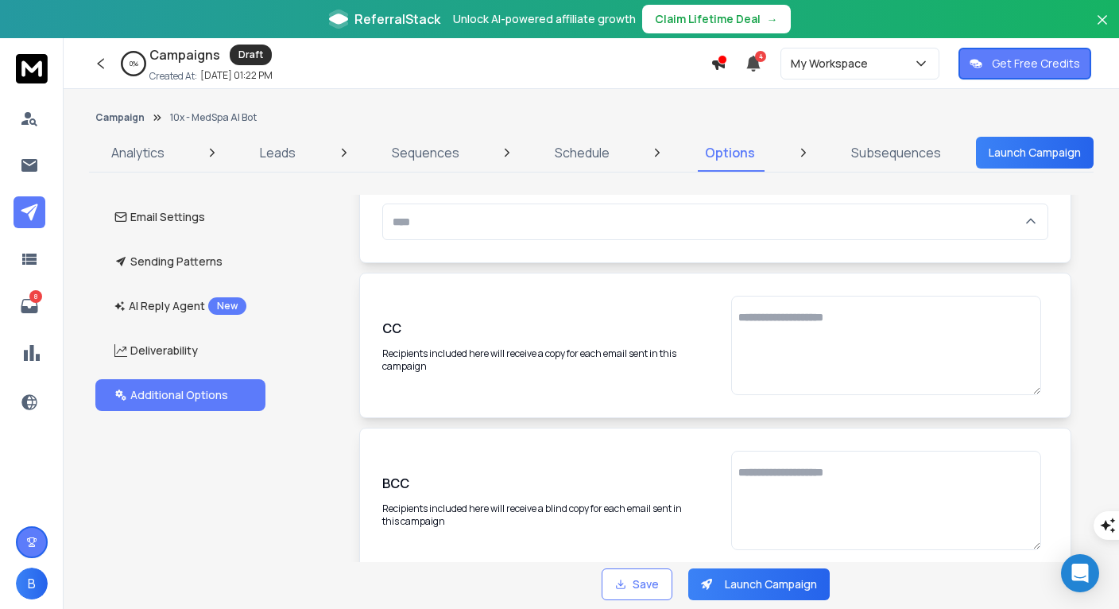
scroll to position [3168, 0]
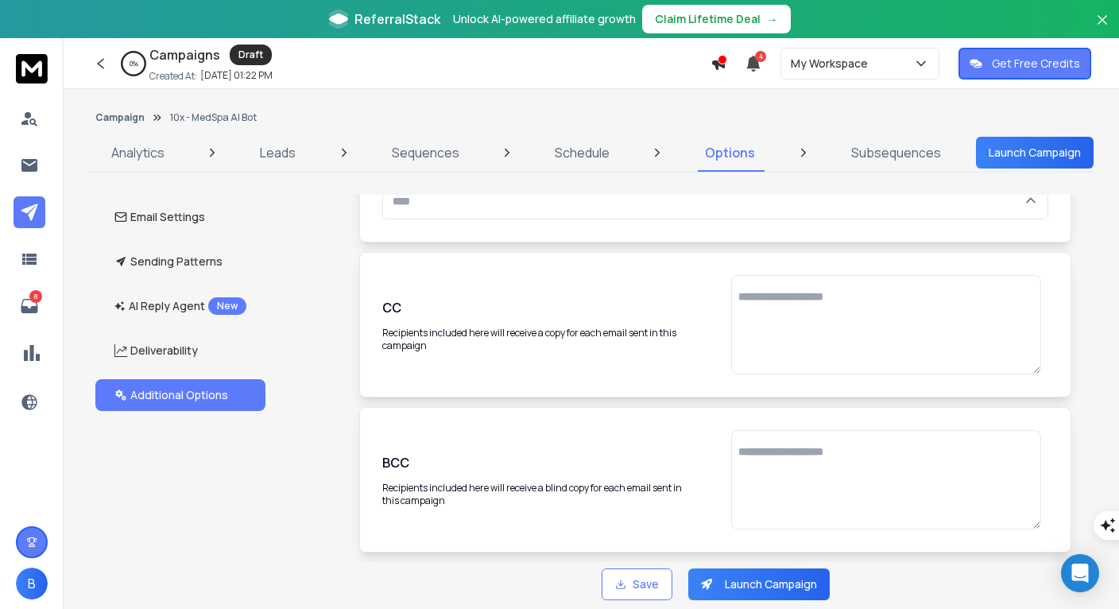
click at [753, 588] on button "Launch Campaign" at bounding box center [758, 584] width 141 height 32
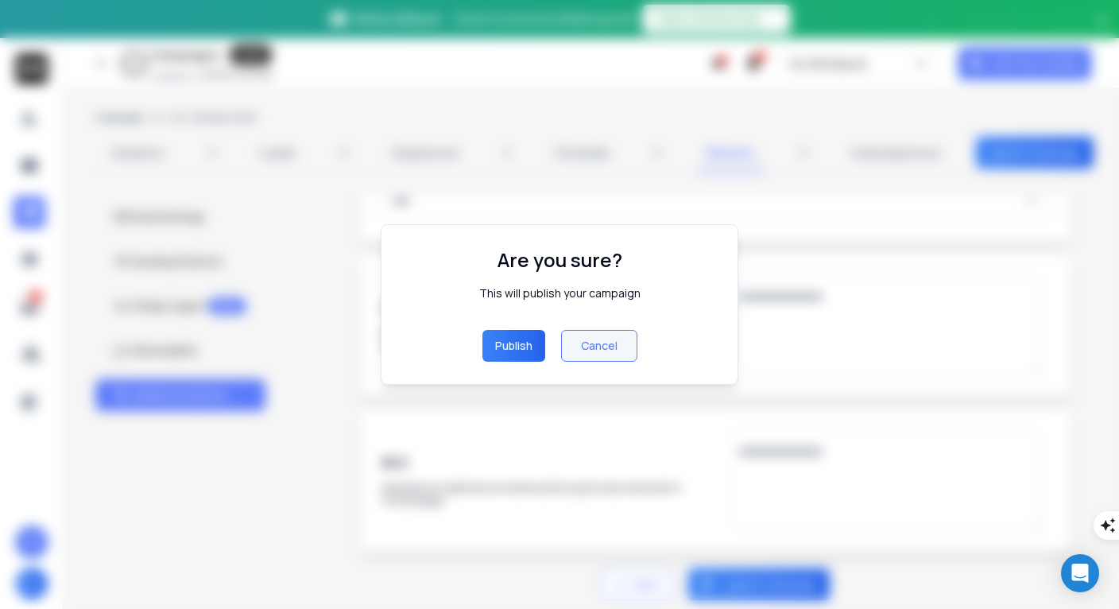
click at [623, 343] on button "Cancel" at bounding box center [599, 346] width 76 height 32
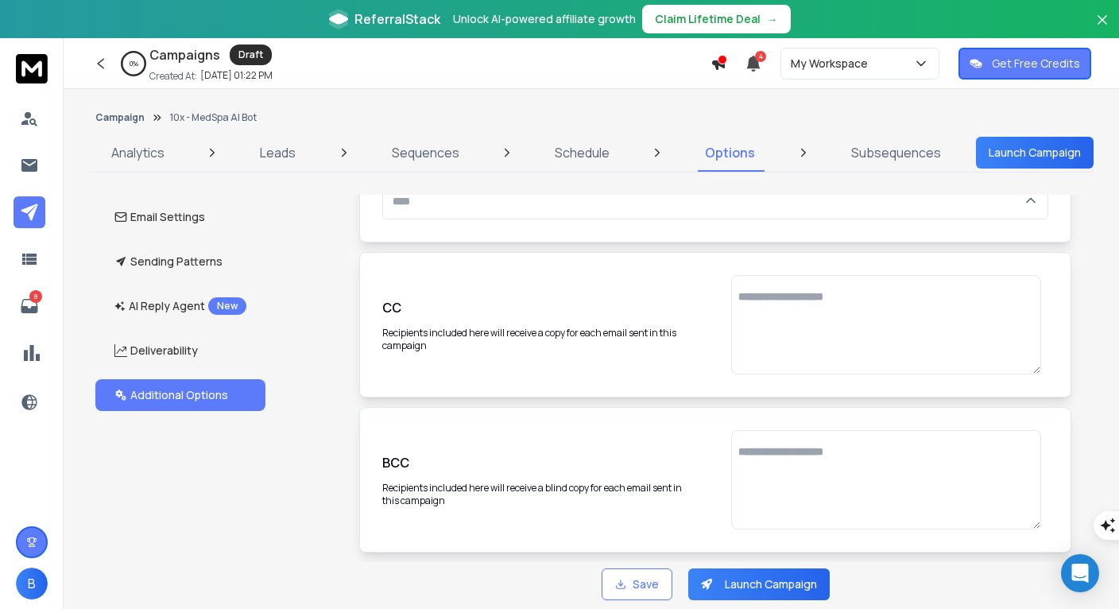
click at [761, 581] on button "Launch Campaign" at bounding box center [758, 584] width 141 height 32
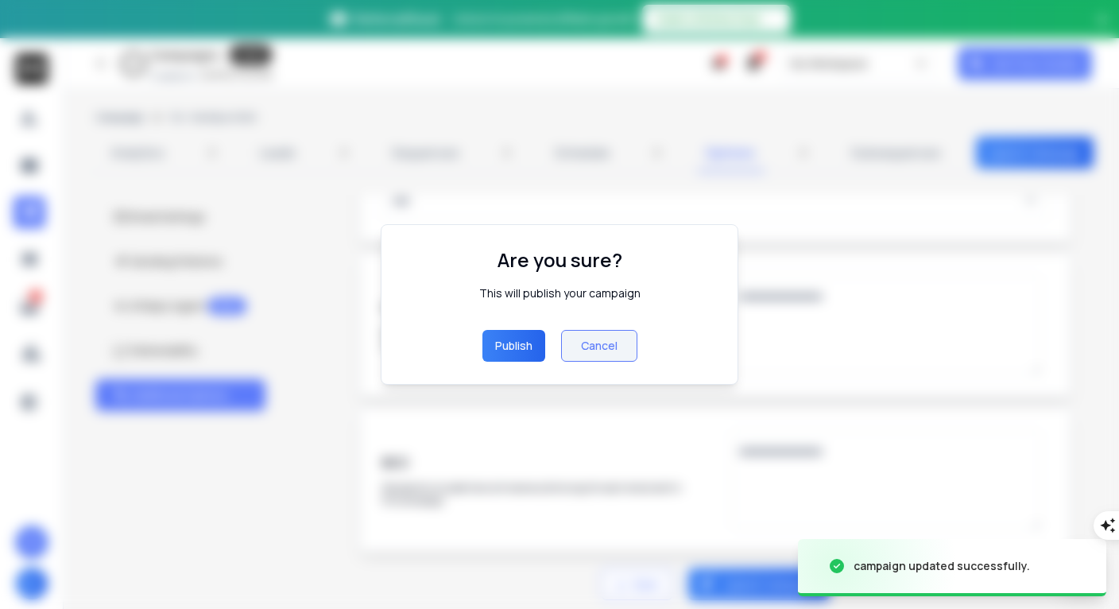
click at [516, 344] on button "Publish" at bounding box center [513, 346] width 63 height 32
